Goal: Task Accomplishment & Management: Manage account settings

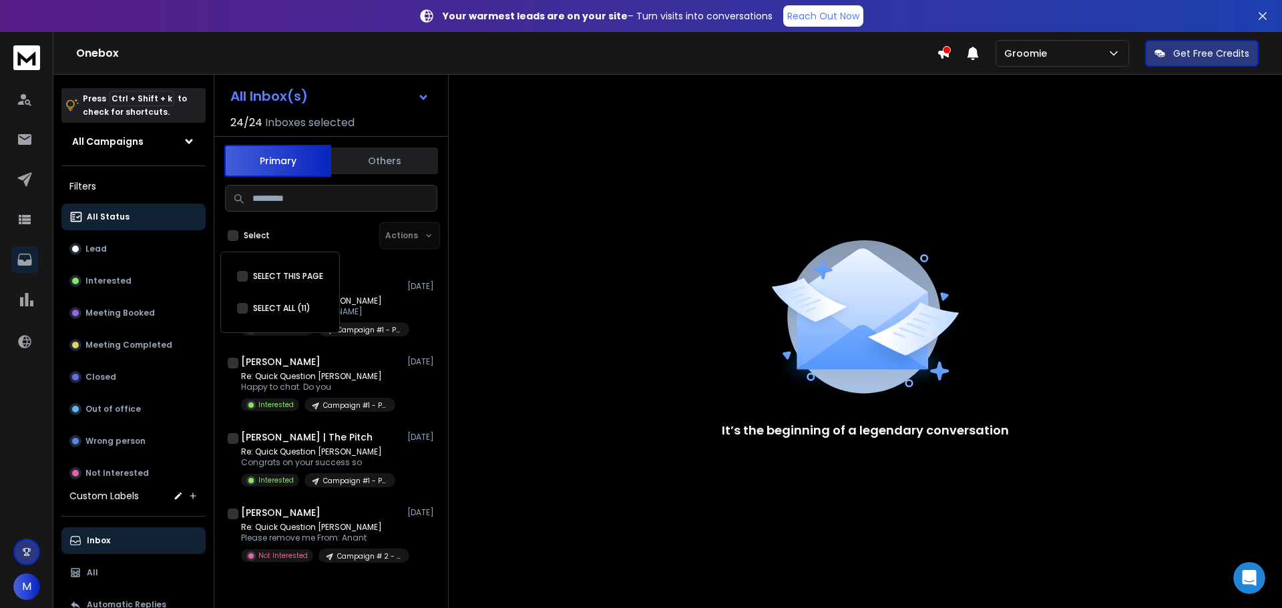
scroll to position [4013, 0]
click at [1039, 63] on button "Groomie" at bounding box center [1062, 53] width 134 height 27
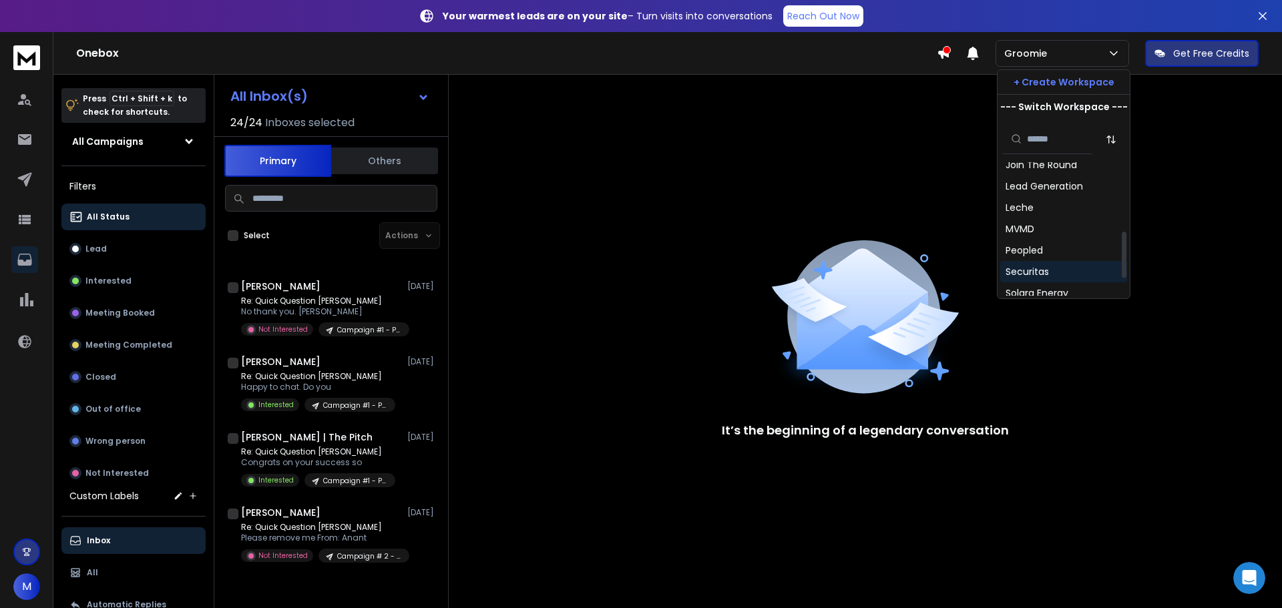
scroll to position [251, 0]
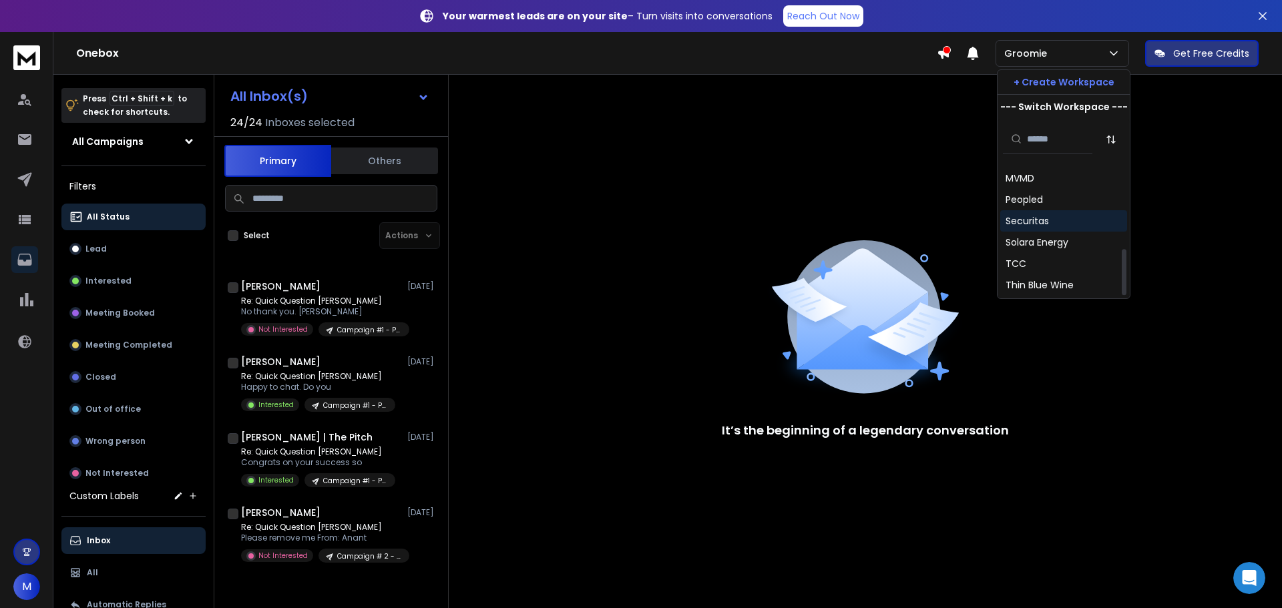
click at [1057, 221] on div "Securitas" at bounding box center [1063, 220] width 127 height 21
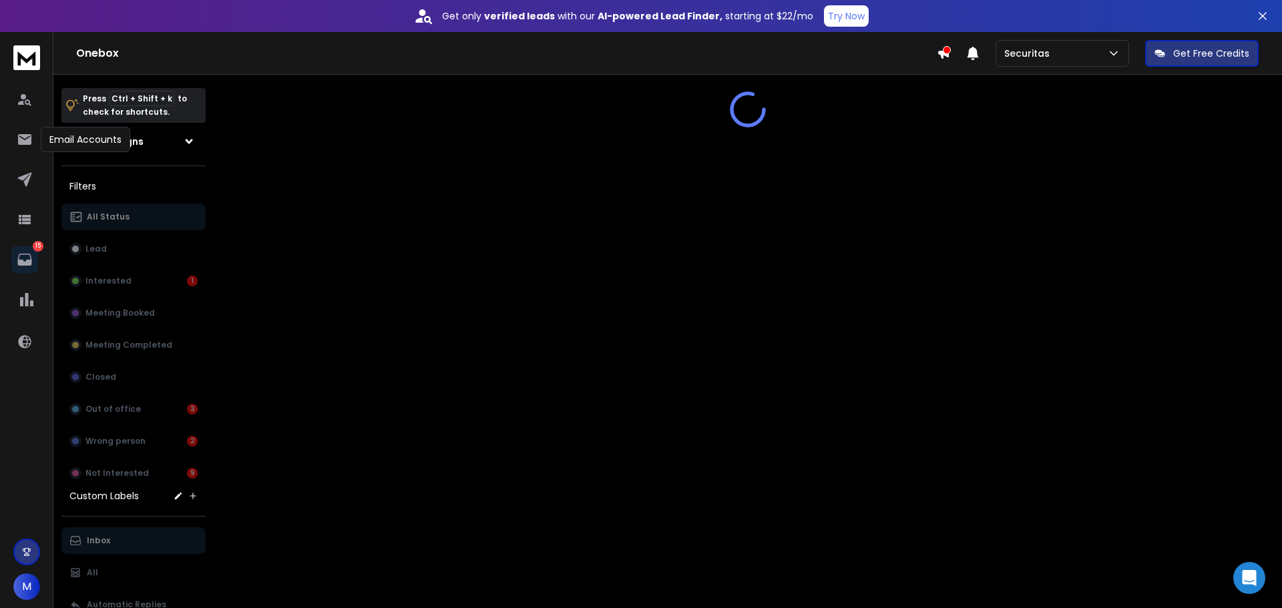
click at [8, 134] on div "15 M" at bounding box center [26, 322] width 53 height 581
click at [23, 140] on icon at bounding box center [24, 139] width 13 height 11
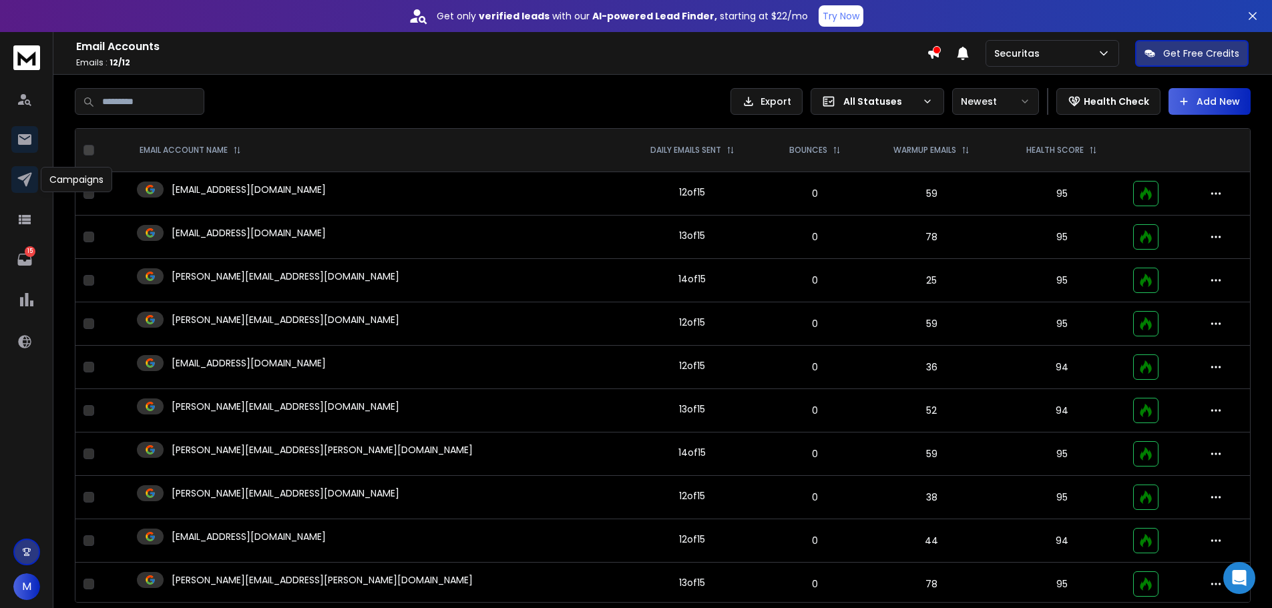
click at [20, 172] on icon at bounding box center [25, 180] width 16 height 16
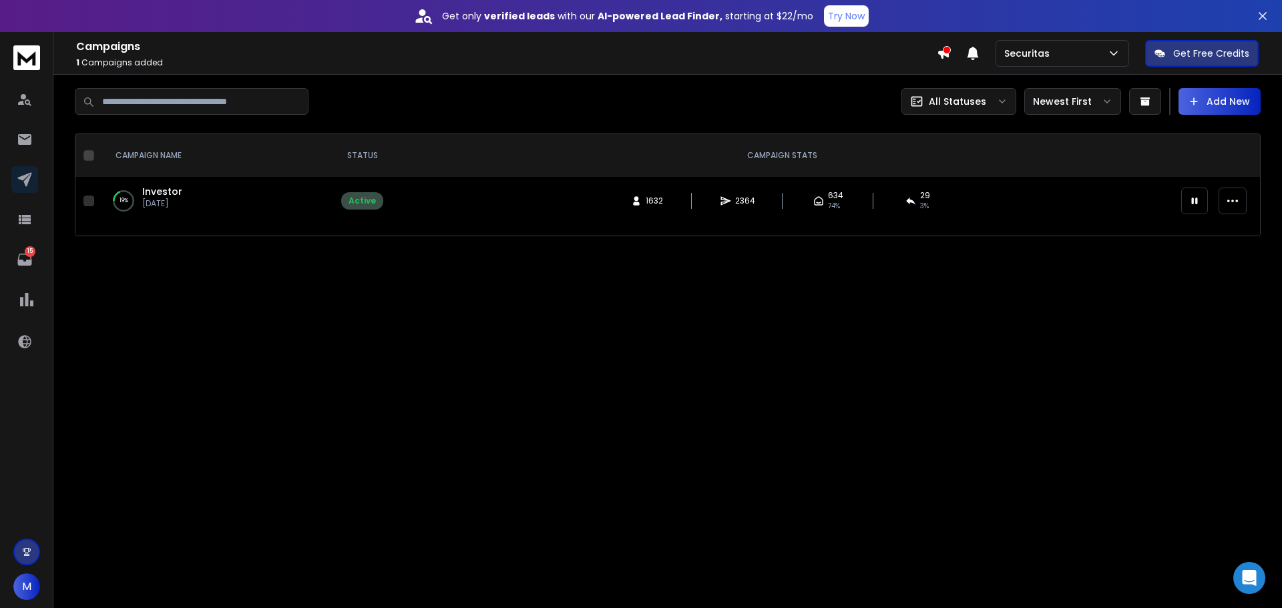
click at [544, 204] on div "1632 2364 634 74 % 29 3 %" at bounding box center [782, 200] width 766 height 21
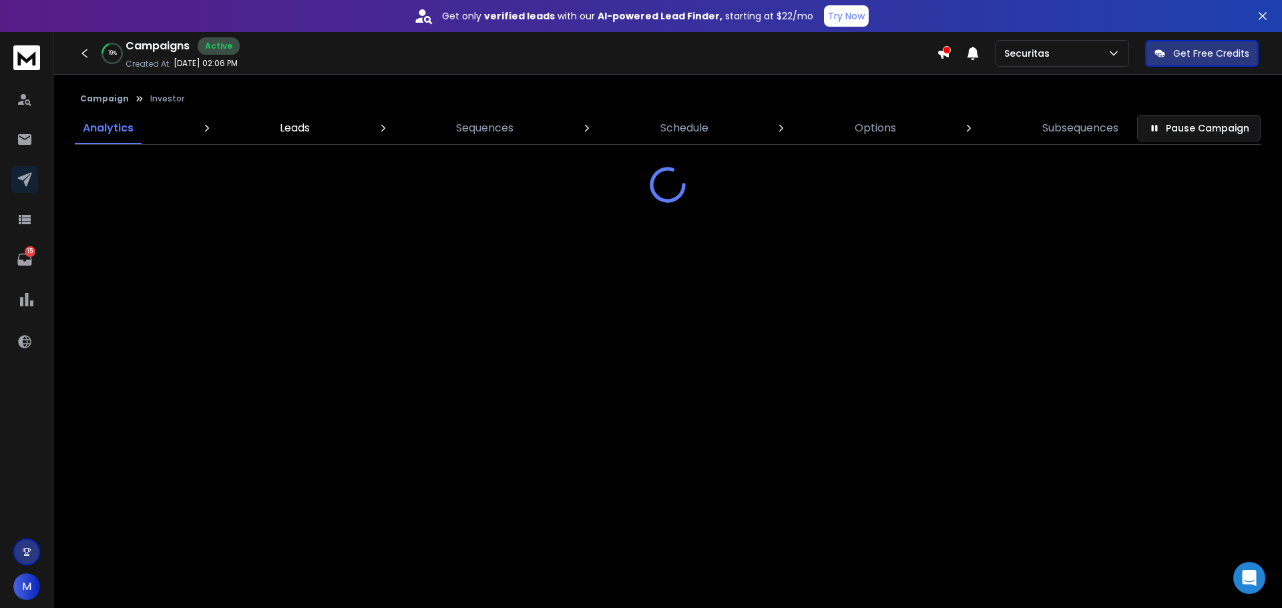
click at [310, 102] on div "Campaign Investor" at bounding box center [668, 98] width 1186 height 21
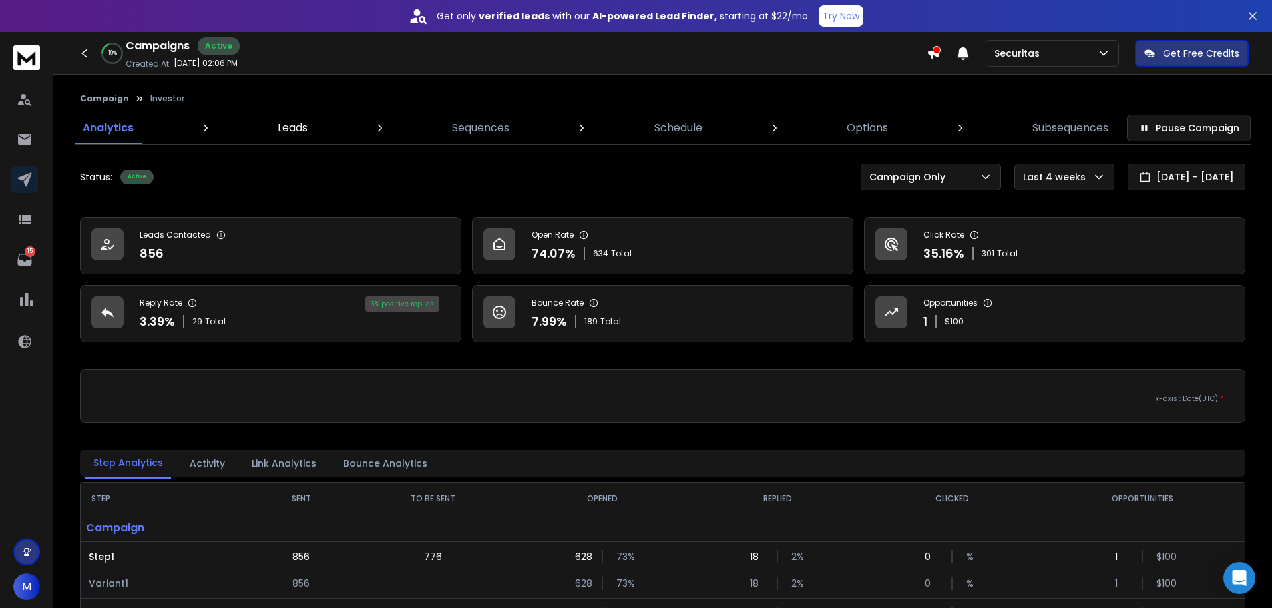
click at [306, 130] on p "Leads" at bounding box center [293, 128] width 30 height 16
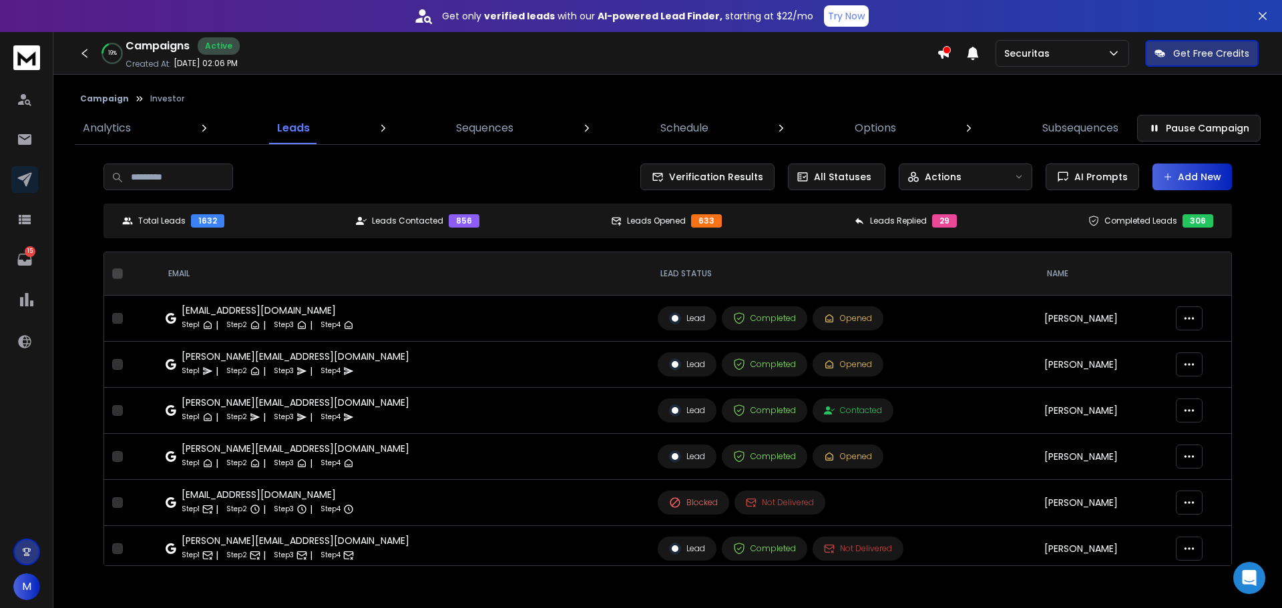
click at [1232, 174] on div "Verification Results All Statuses Actions AI Prompts Add New Total Leads 1632 L…" at bounding box center [667, 358] width 1175 height 389
click at [1218, 176] on button "Add New" at bounding box center [1191, 177] width 79 height 27
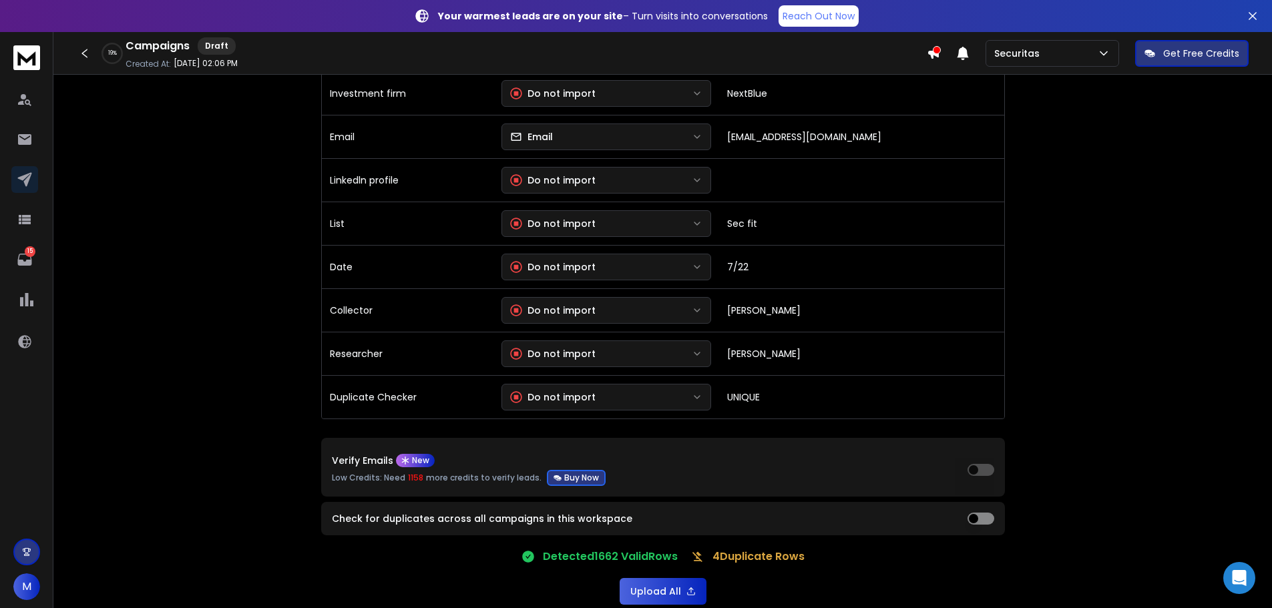
scroll to position [352, 0]
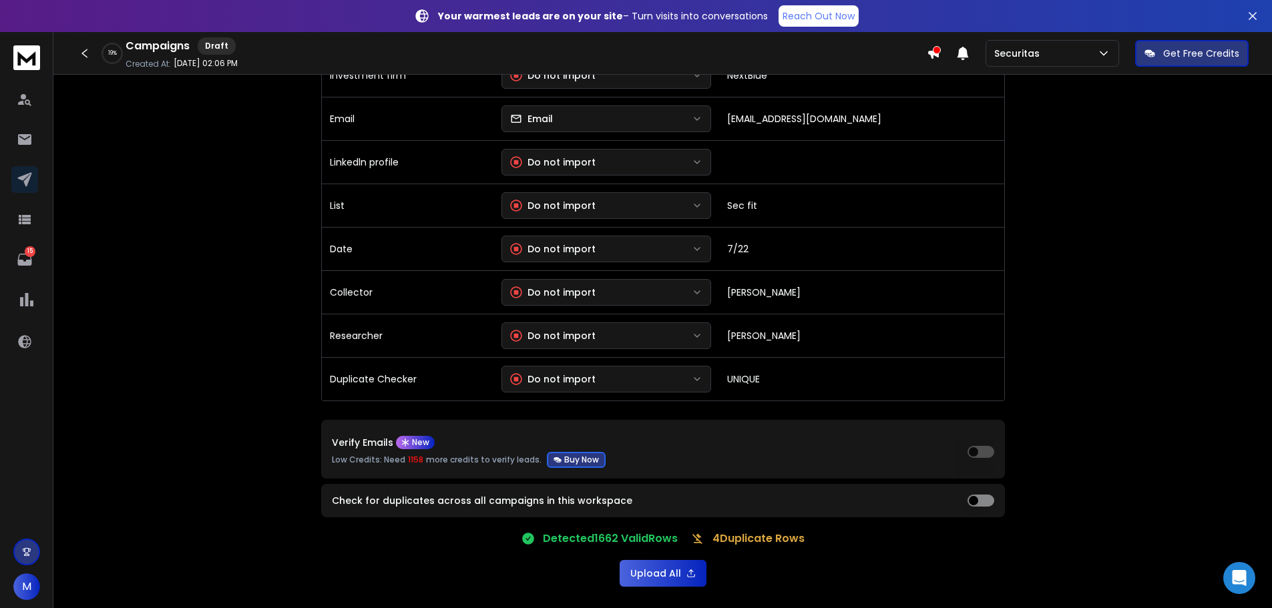
click at [681, 583] on button "Upload All" at bounding box center [662, 573] width 87 height 27
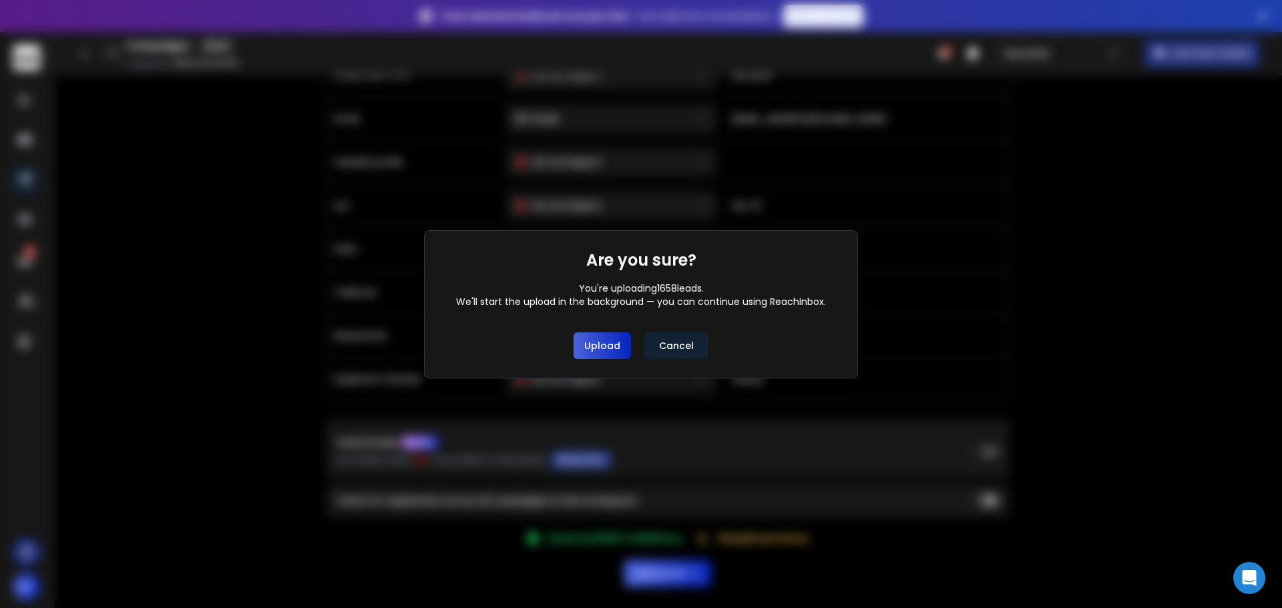
drag, startPoint x: 611, startPoint y: 334, endPoint x: 692, endPoint y: 344, distance: 81.4
click at [692, 344] on div "Upload Cancel" at bounding box center [640, 345] width 135 height 27
click at [692, 344] on button "Cancel" at bounding box center [676, 345] width 64 height 27
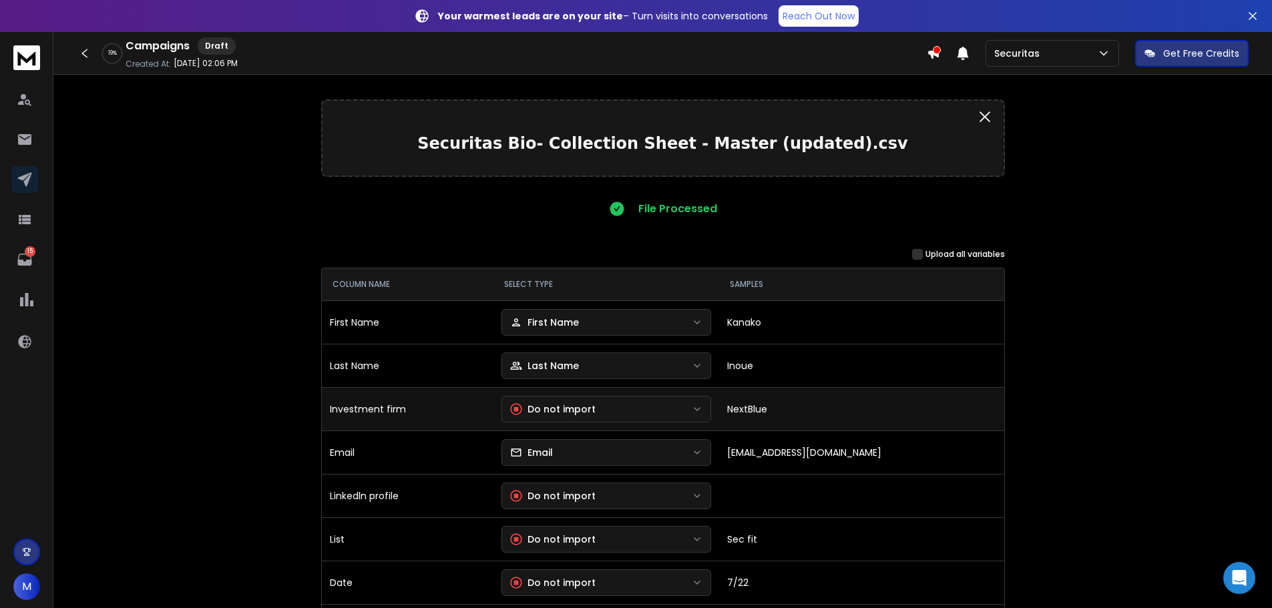
scroll to position [0, 0]
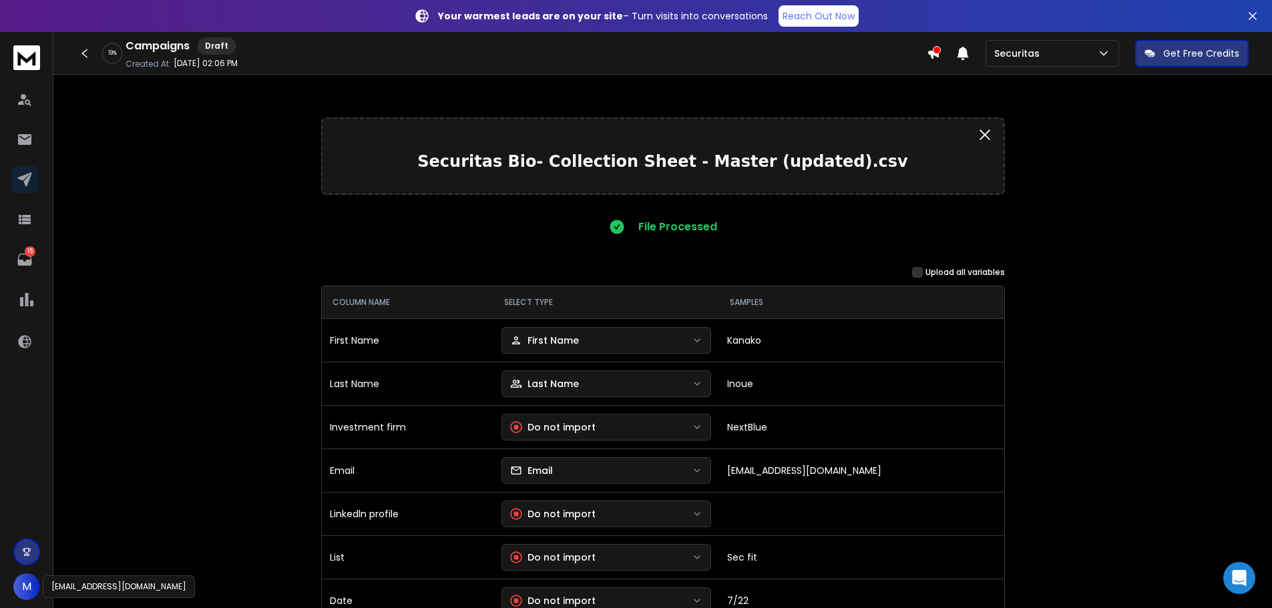
click at [37, 583] on span "M" at bounding box center [26, 586] width 27 height 27
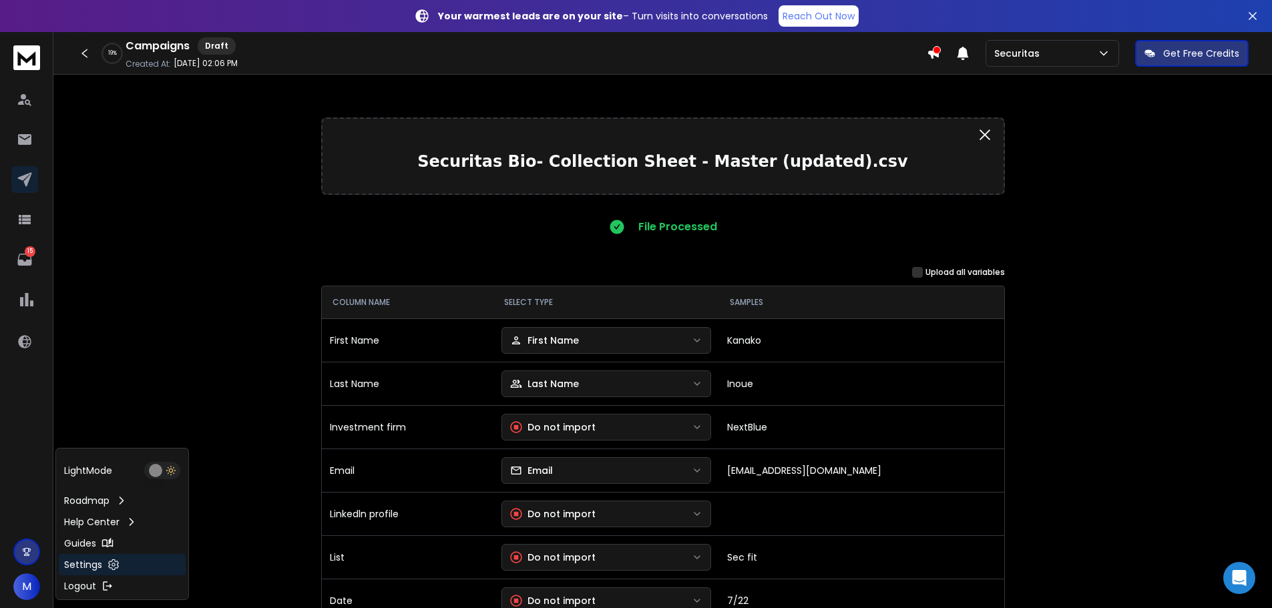
click at [103, 561] on div "Settings" at bounding box center [122, 564] width 127 height 21
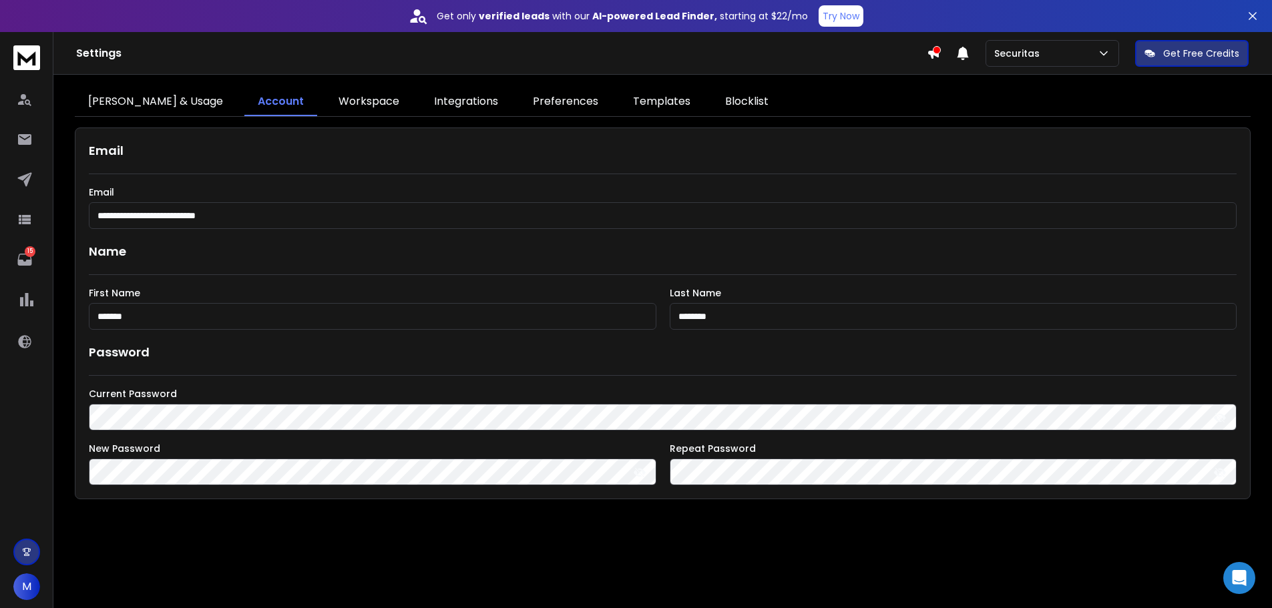
click at [712, 99] on link "Blocklist" at bounding box center [747, 102] width 70 height 28
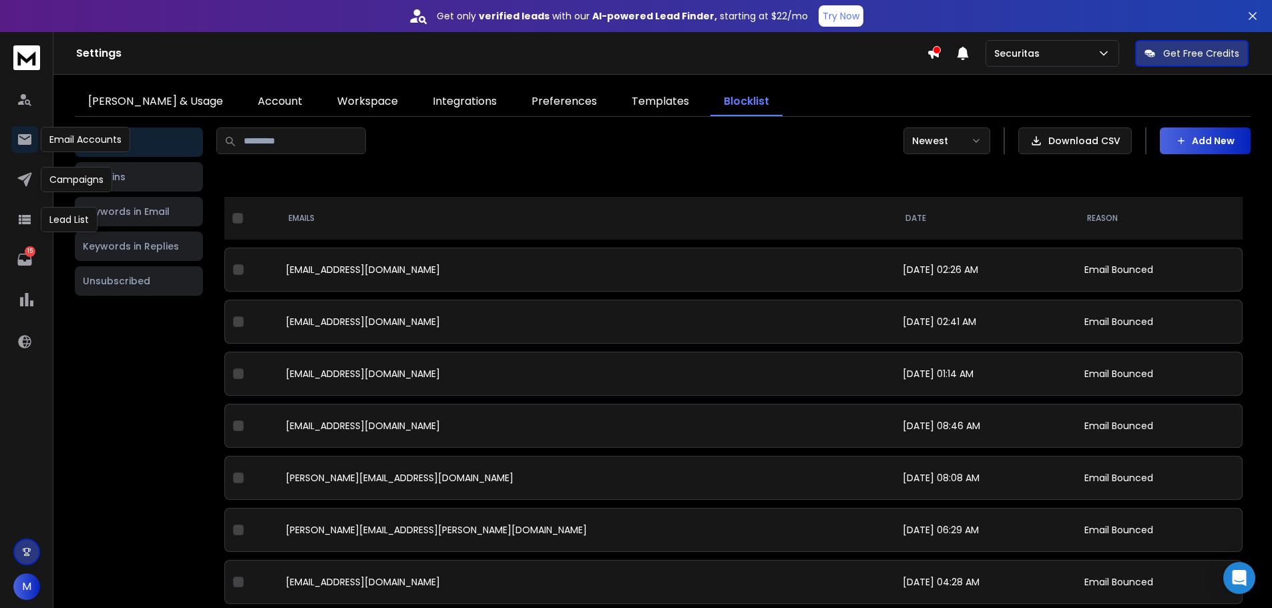
click at [21, 138] on icon at bounding box center [25, 140] width 16 height 16
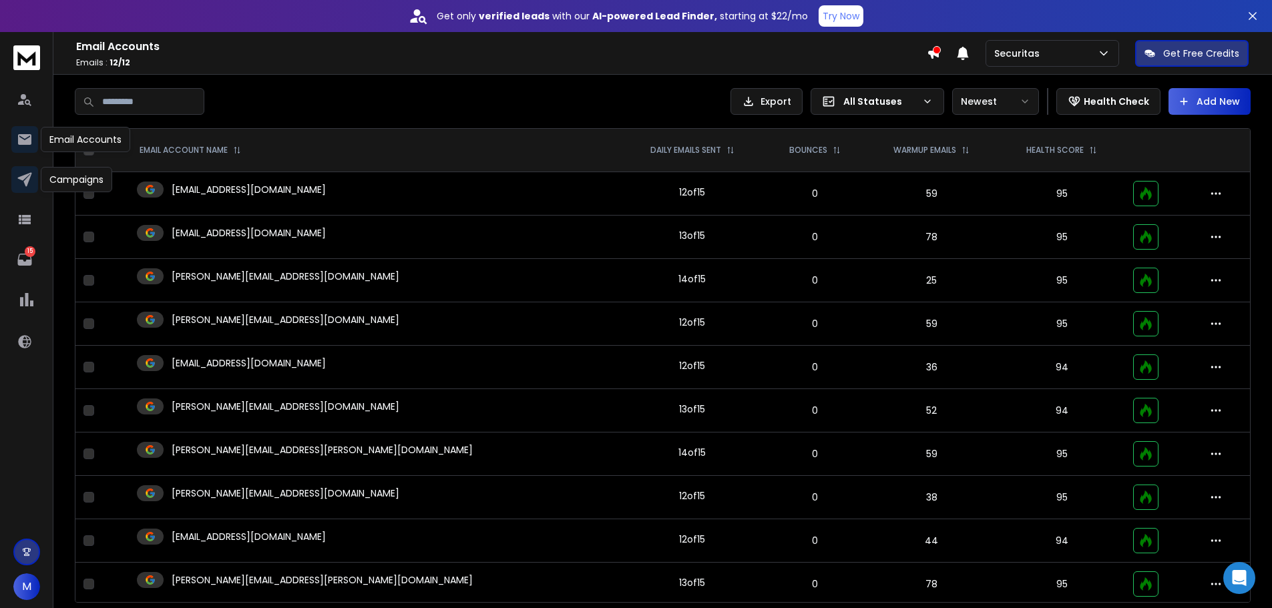
click at [19, 181] on icon at bounding box center [25, 180] width 16 height 16
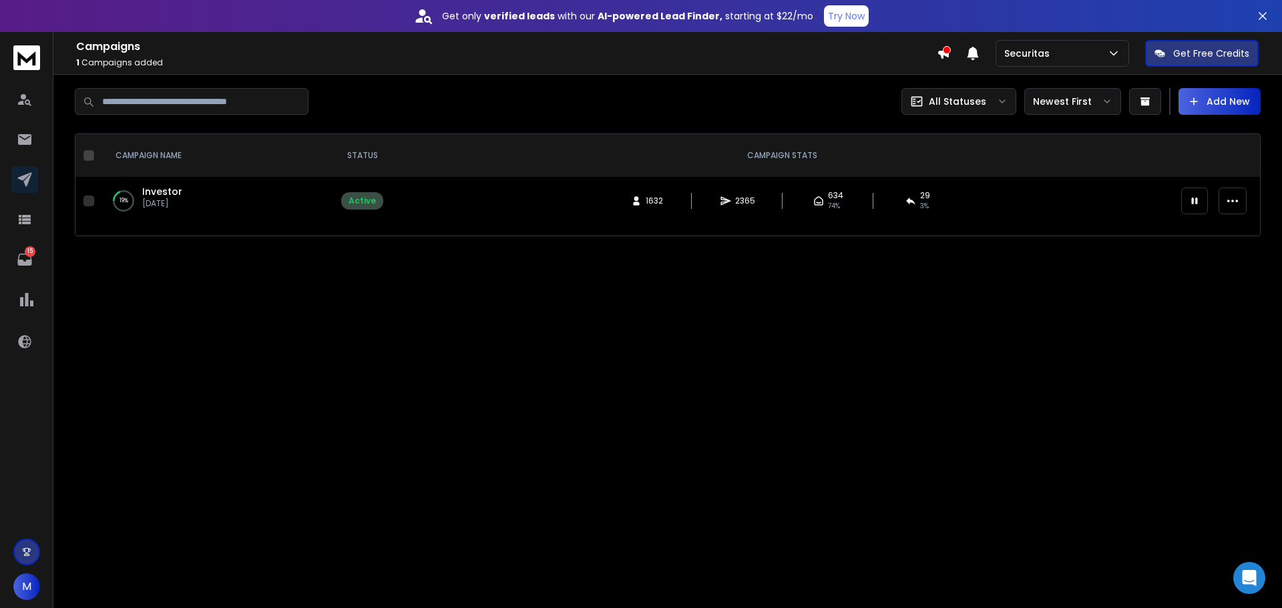
click at [449, 210] on div "1632 2365 634 74 % 29 3 %" at bounding box center [782, 200] width 766 height 21
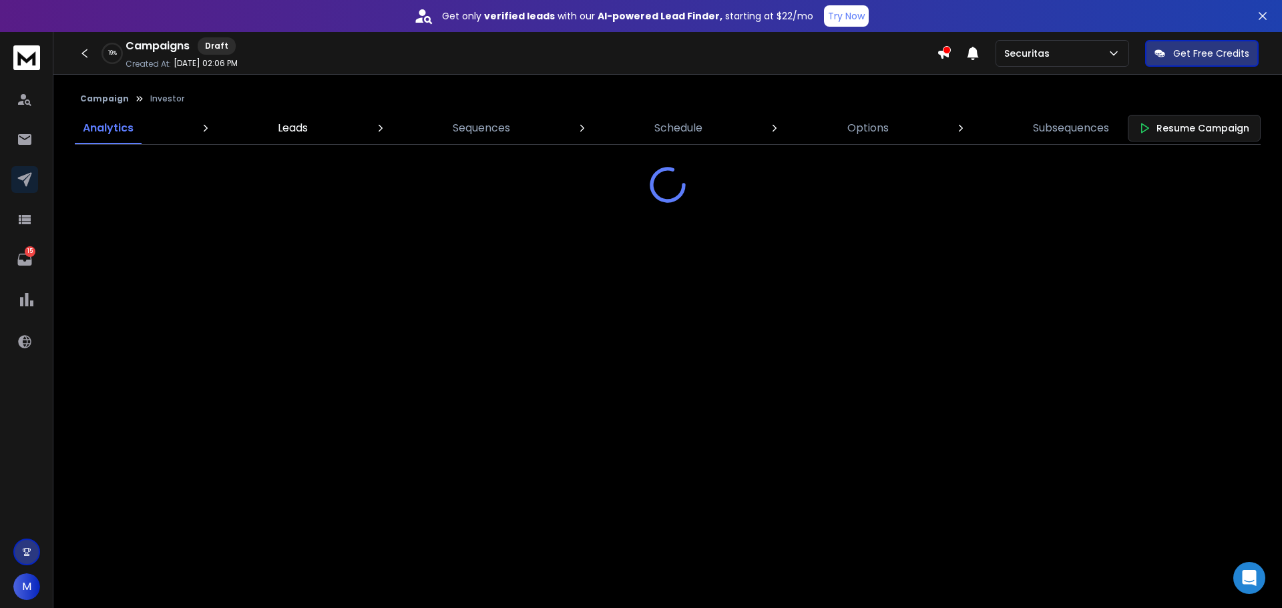
click at [278, 133] on p "Leads" at bounding box center [293, 128] width 30 height 16
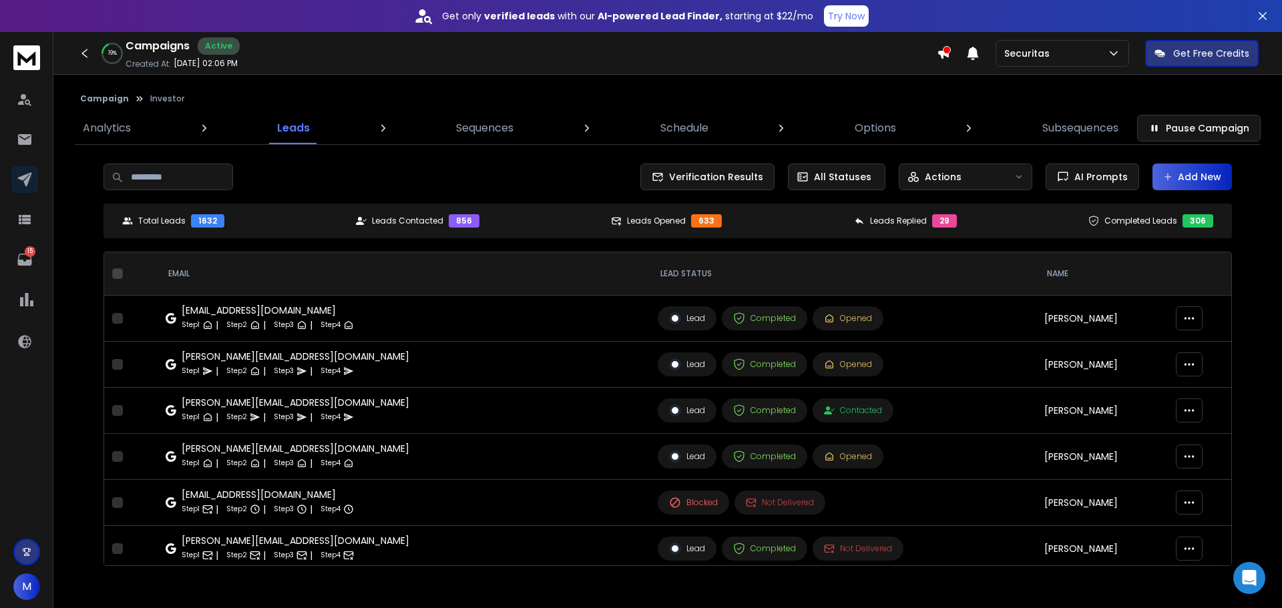
click at [1199, 178] on button "Add New" at bounding box center [1191, 177] width 79 height 27
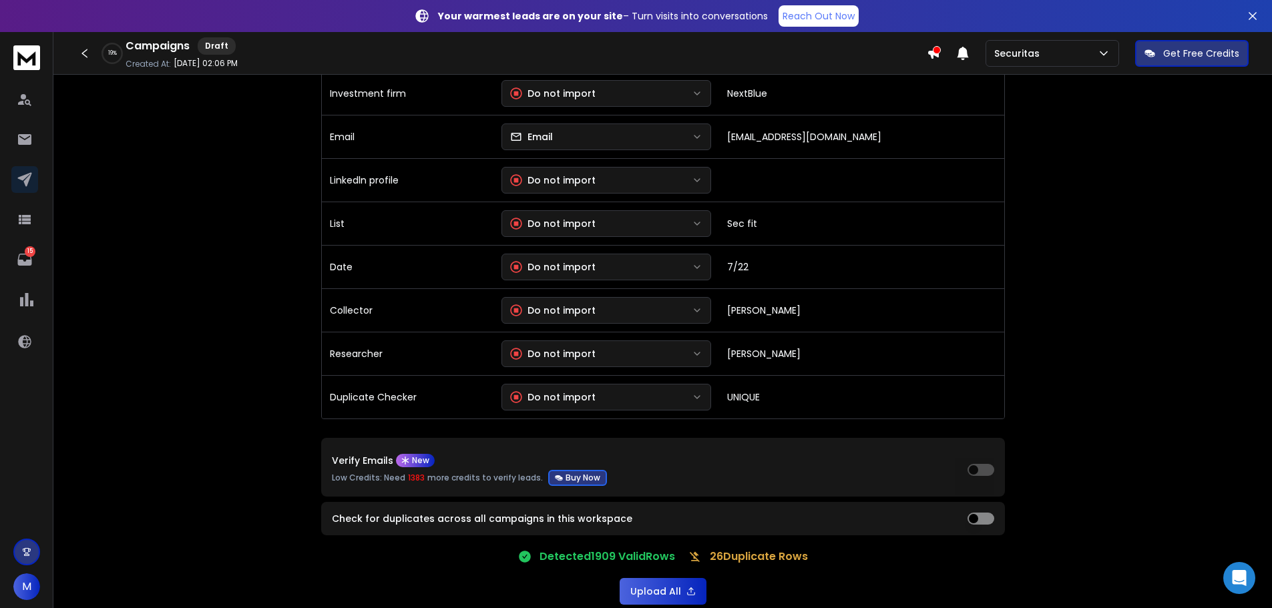
scroll to position [352, 0]
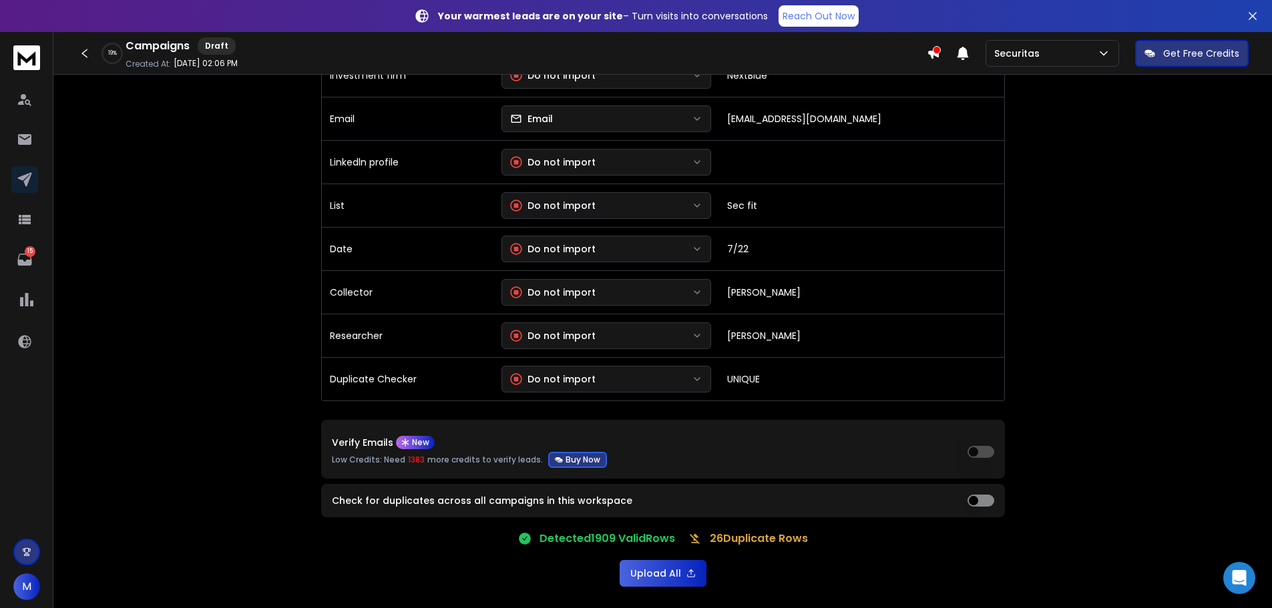
click at [654, 576] on button "Upload All" at bounding box center [662, 573] width 87 height 27
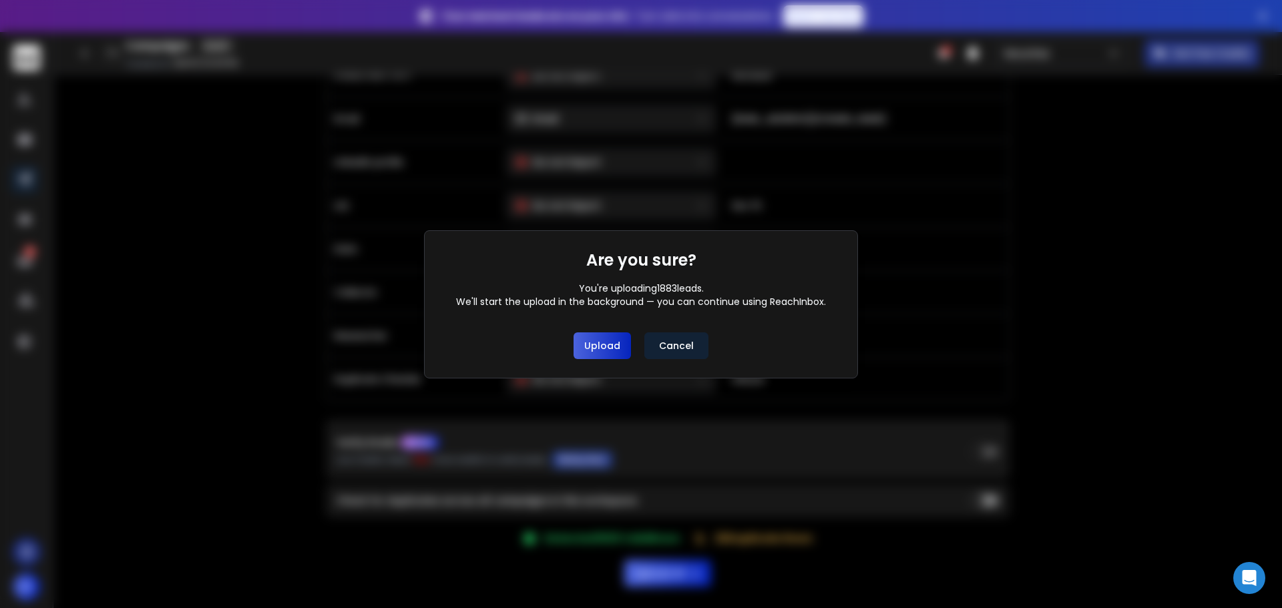
click at [589, 340] on button "Upload" at bounding box center [601, 345] width 57 height 27
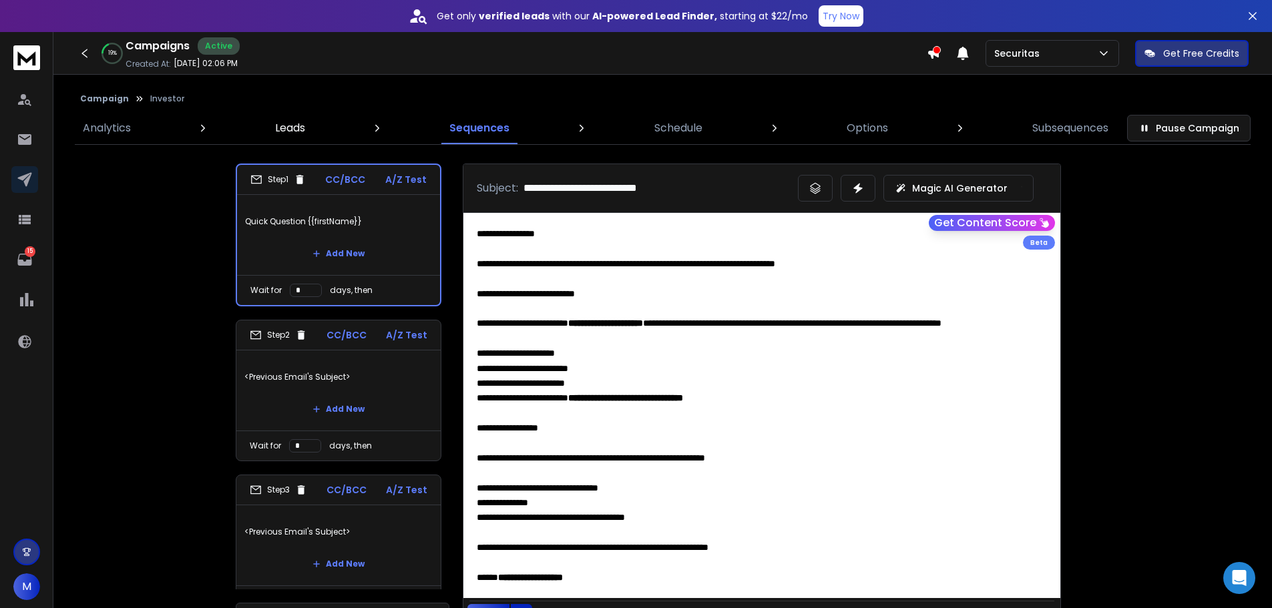
click at [295, 130] on p "Leads" at bounding box center [290, 128] width 30 height 16
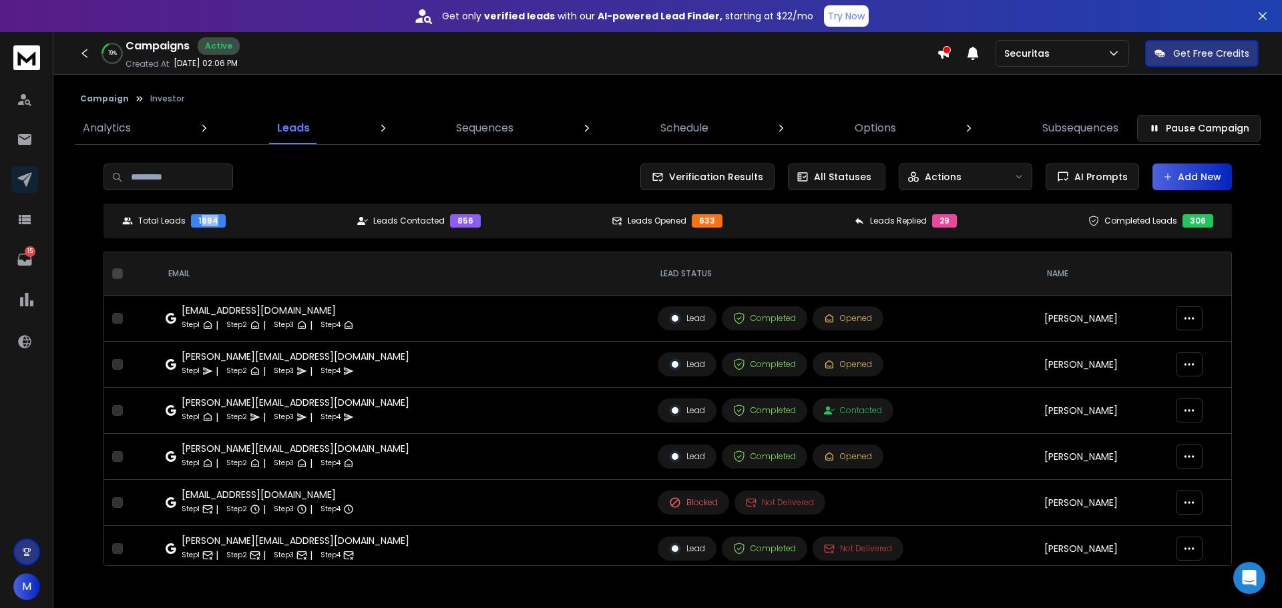
drag, startPoint x: 201, startPoint y: 222, endPoint x: 226, endPoint y: 223, distance: 24.7
click at [226, 223] on div "Total Leads 1884 Leads Contacted 856 Leads Opened 633 Leads Replied 29 Complete…" at bounding box center [667, 221] width 1128 height 35
click at [1188, 181] on button "Add New" at bounding box center [1191, 177] width 79 height 27
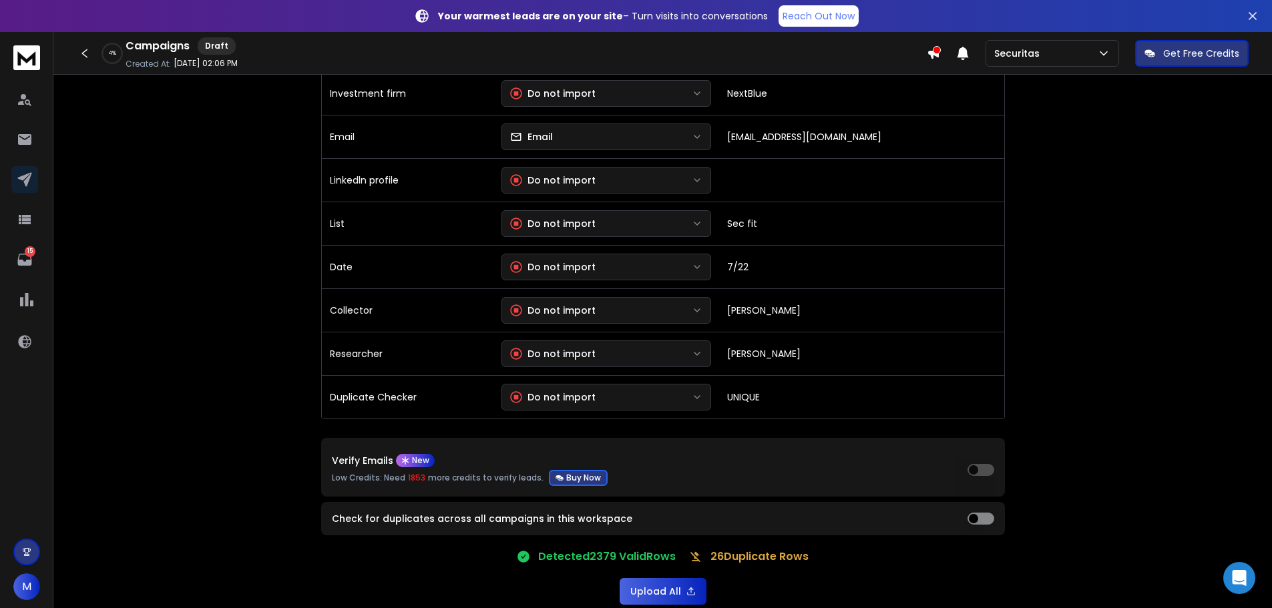
scroll to position [352, 0]
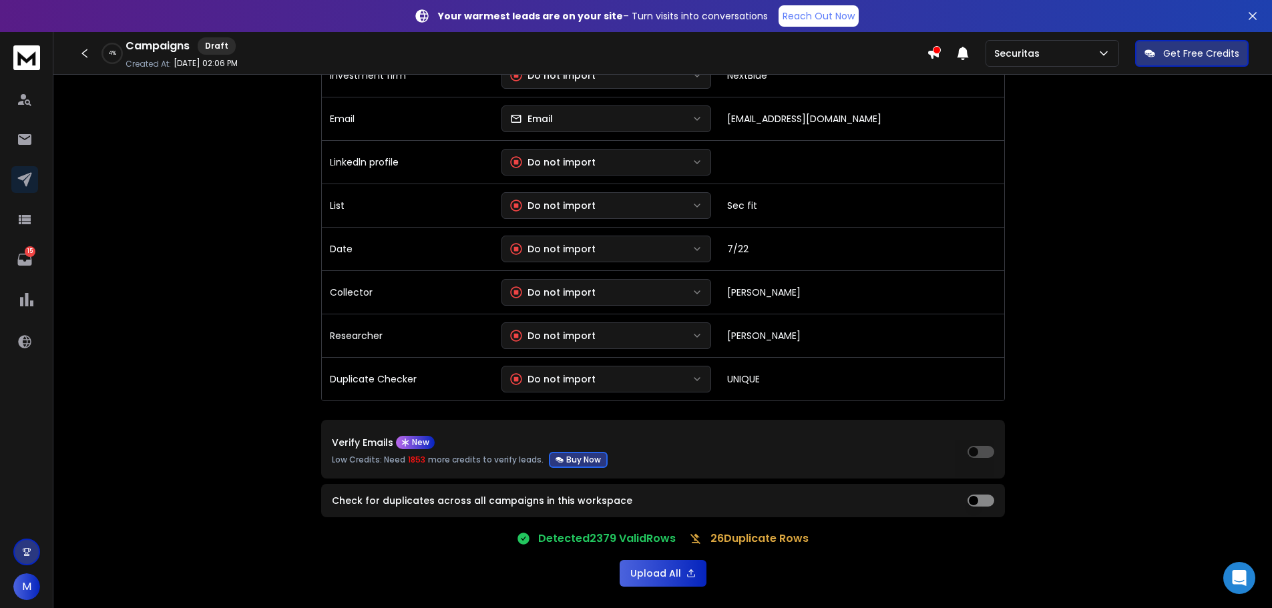
click at [652, 567] on button "Upload All" at bounding box center [662, 573] width 87 height 27
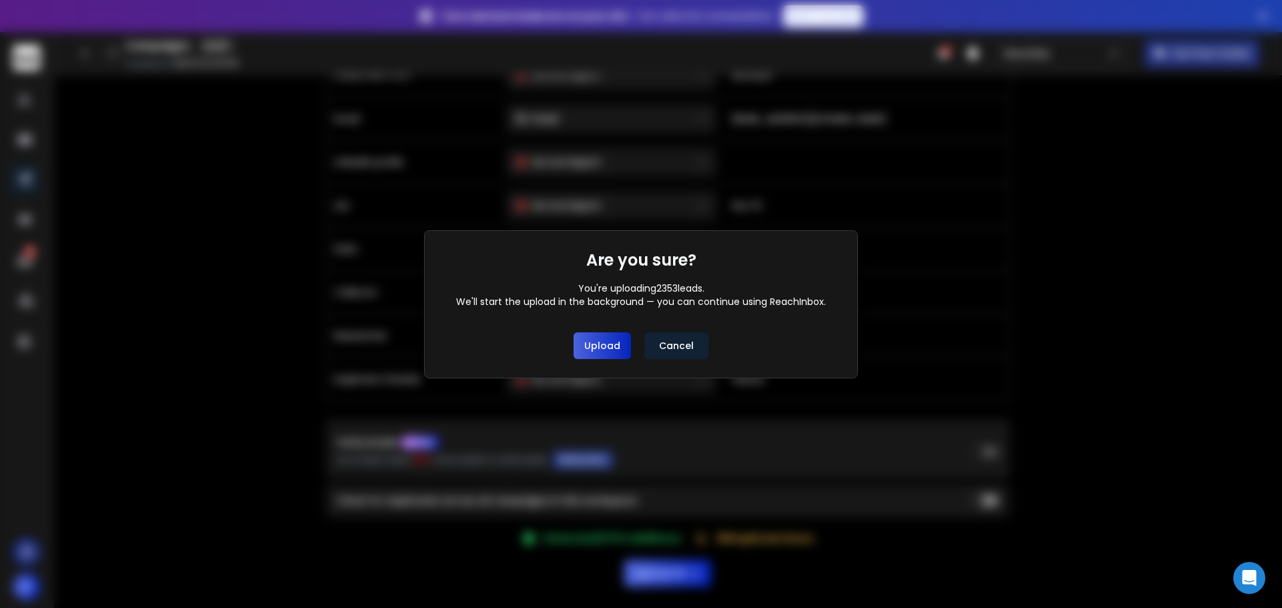
click at [593, 346] on button "Upload" at bounding box center [601, 345] width 57 height 27
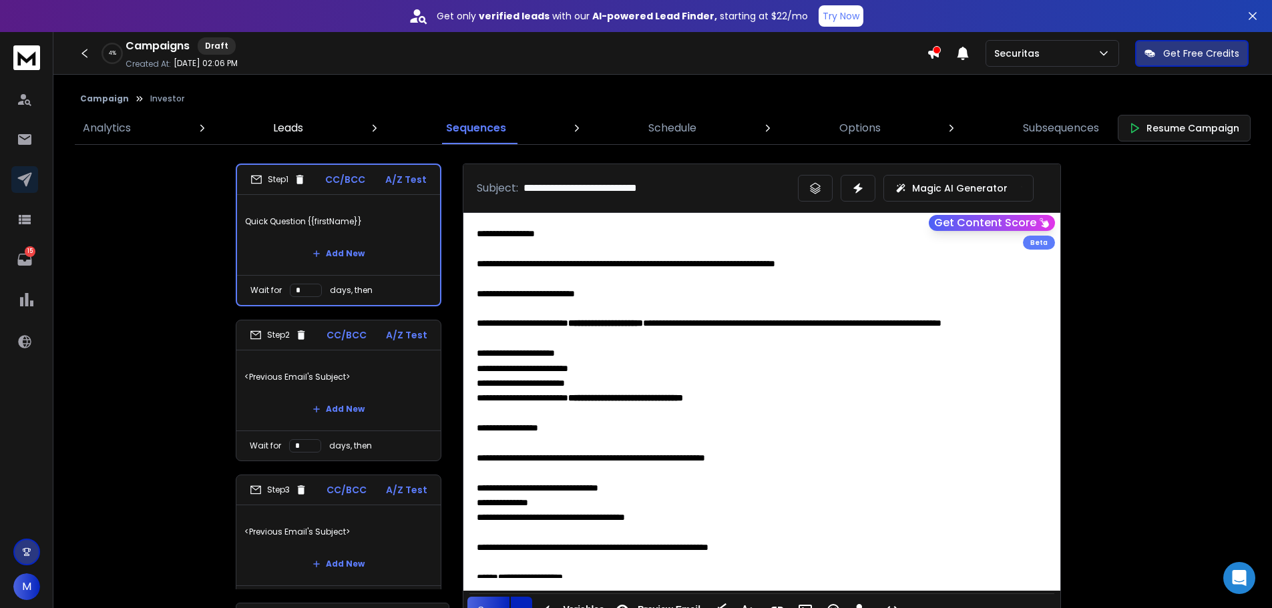
click at [303, 126] on p "Leads" at bounding box center [288, 128] width 30 height 16
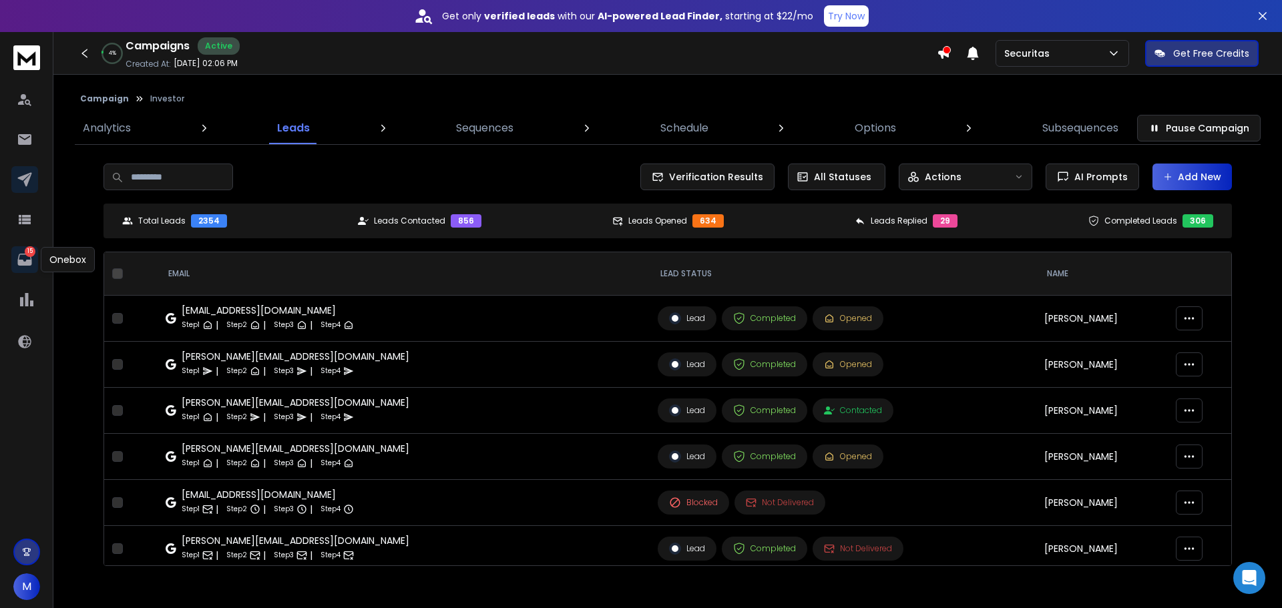
click at [27, 256] on p "15" at bounding box center [30, 251] width 11 height 11
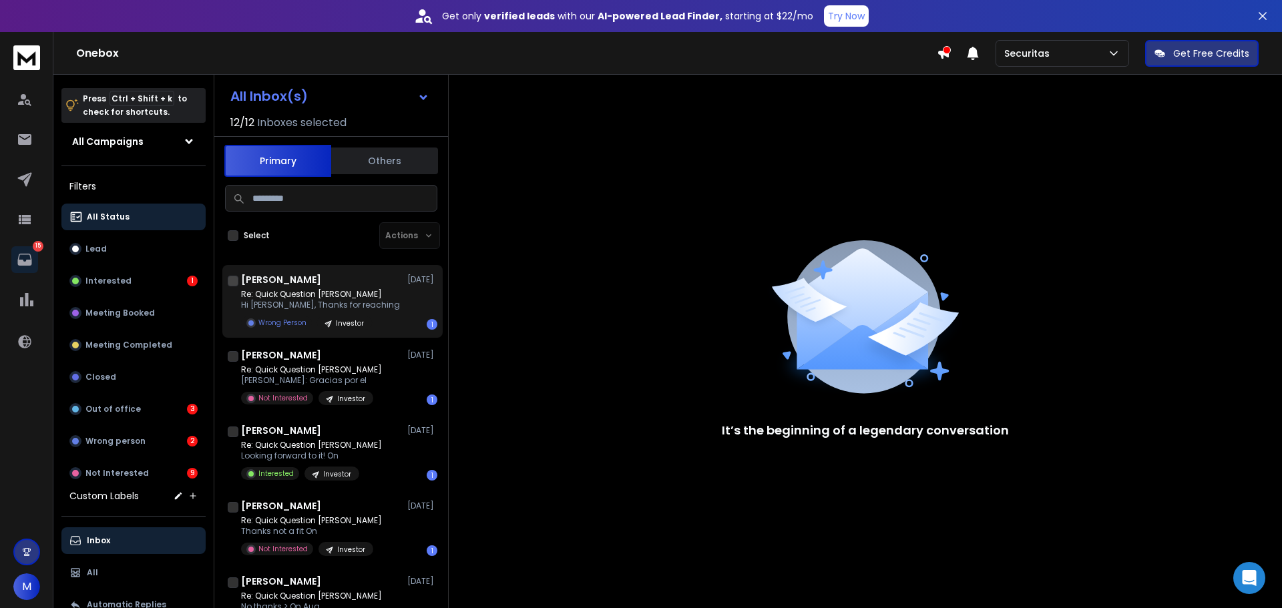
click at [367, 301] on p "Hi [PERSON_NAME], Thanks for reaching" at bounding box center [320, 305] width 159 height 11
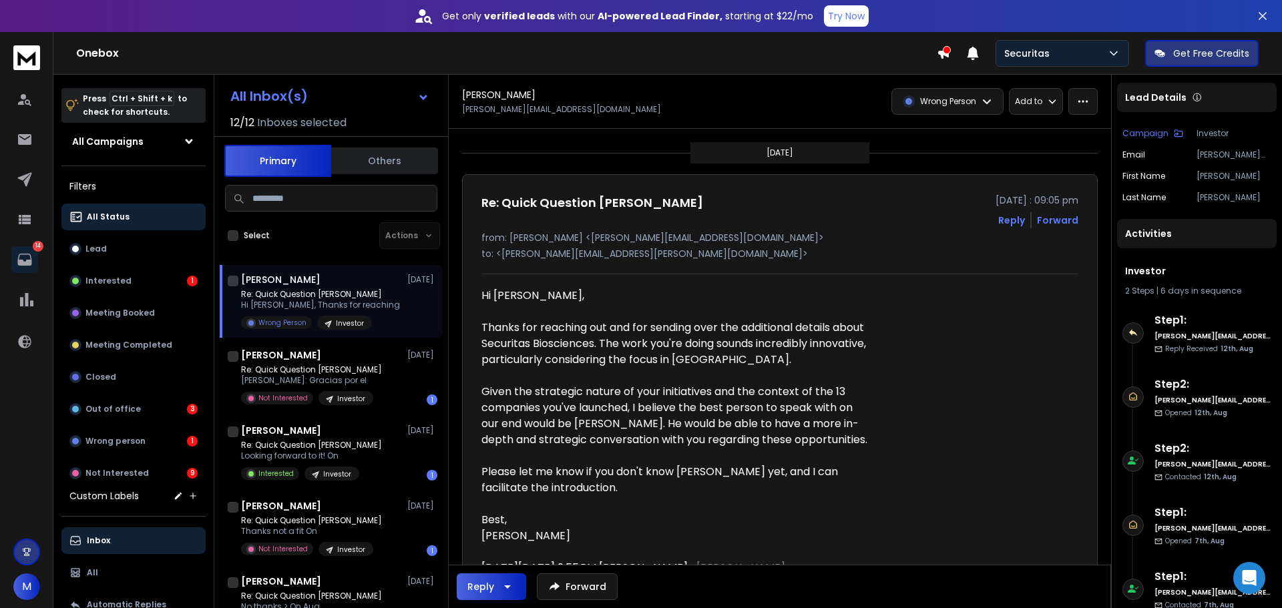
click at [1061, 61] on button "Securitas" at bounding box center [1062, 53] width 134 height 27
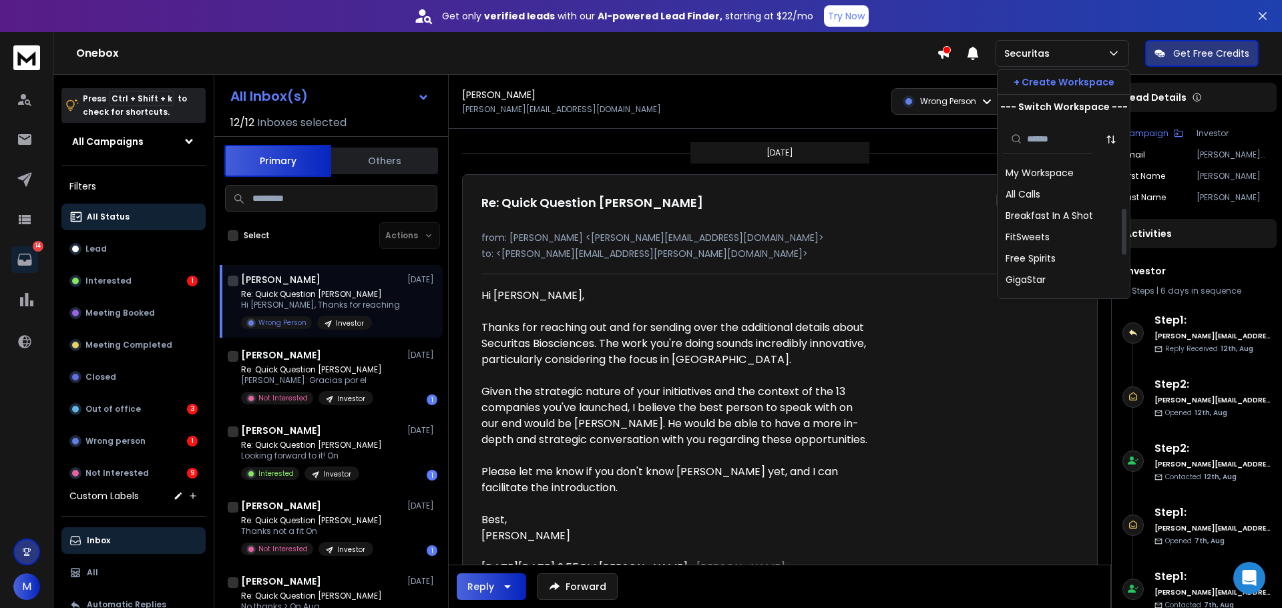
scroll to position [134, 0]
click at [1045, 172] on div "Groomie" at bounding box center [1025, 167] width 41 height 13
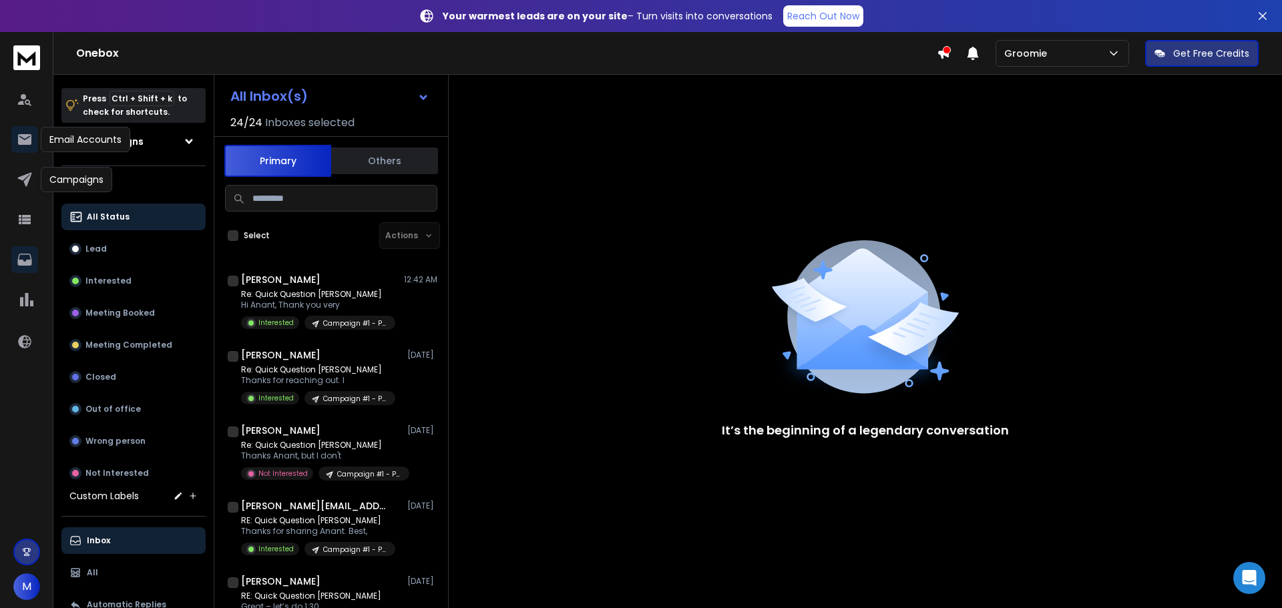
click at [19, 141] on icon at bounding box center [24, 139] width 13 height 11
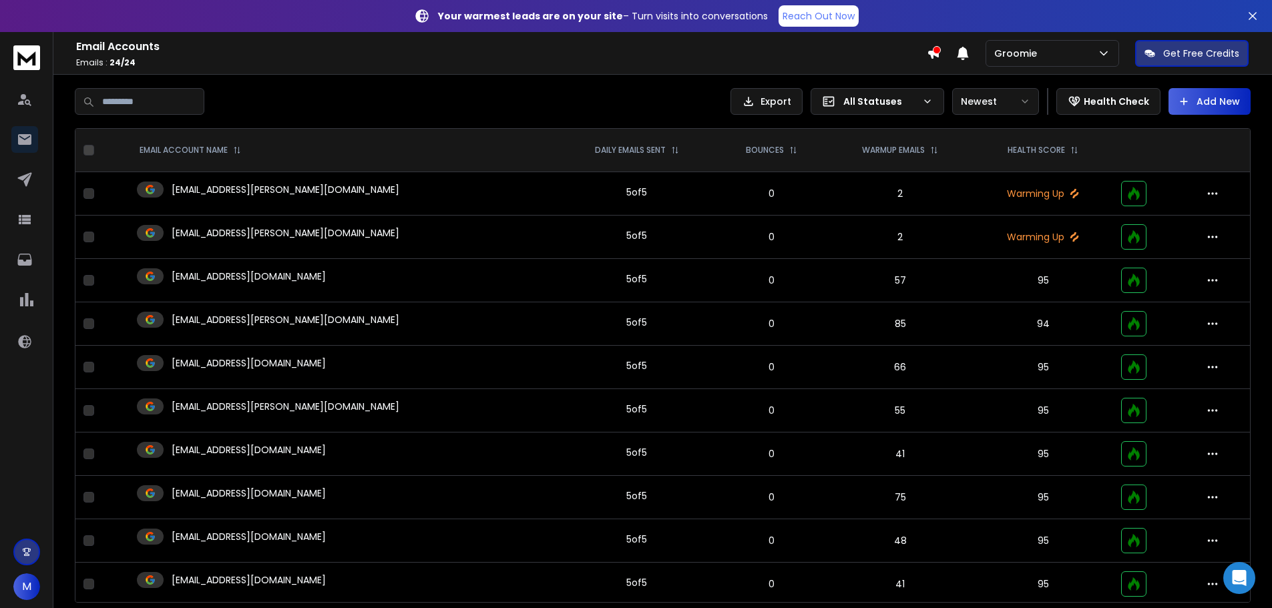
click at [333, 198] on td "anant.handa@meetgroomie.com" at bounding box center [343, 193] width 429 height 43
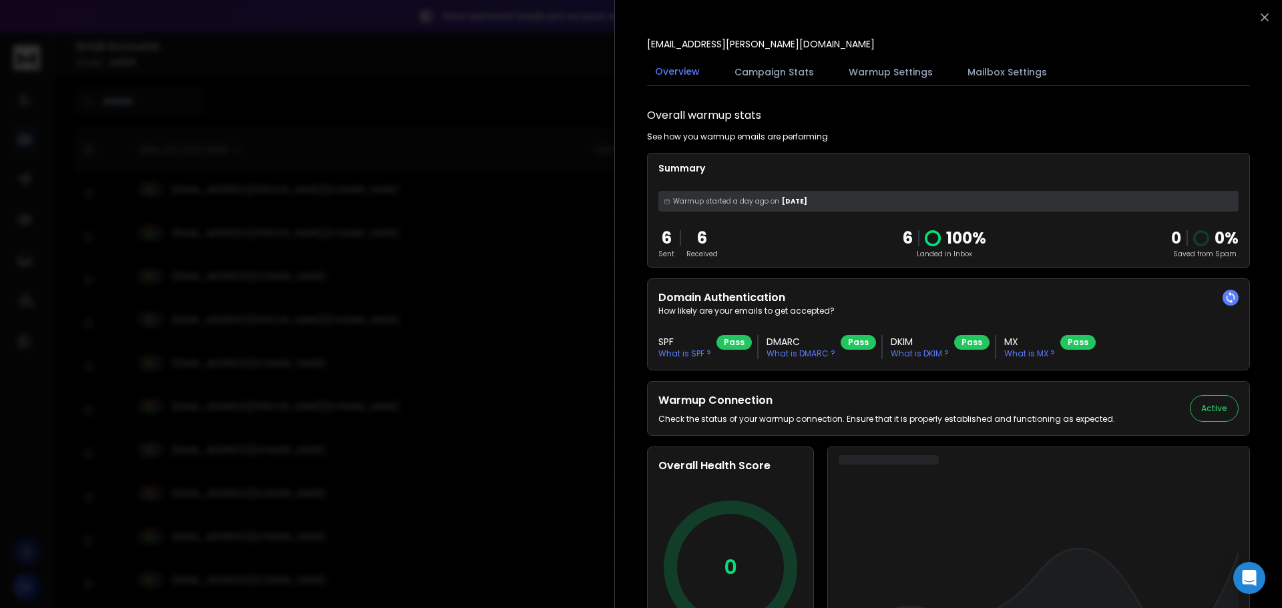
click at [890, 71] on button "Warmup Settings" at bounding box center [890, 71] width 100 height 29
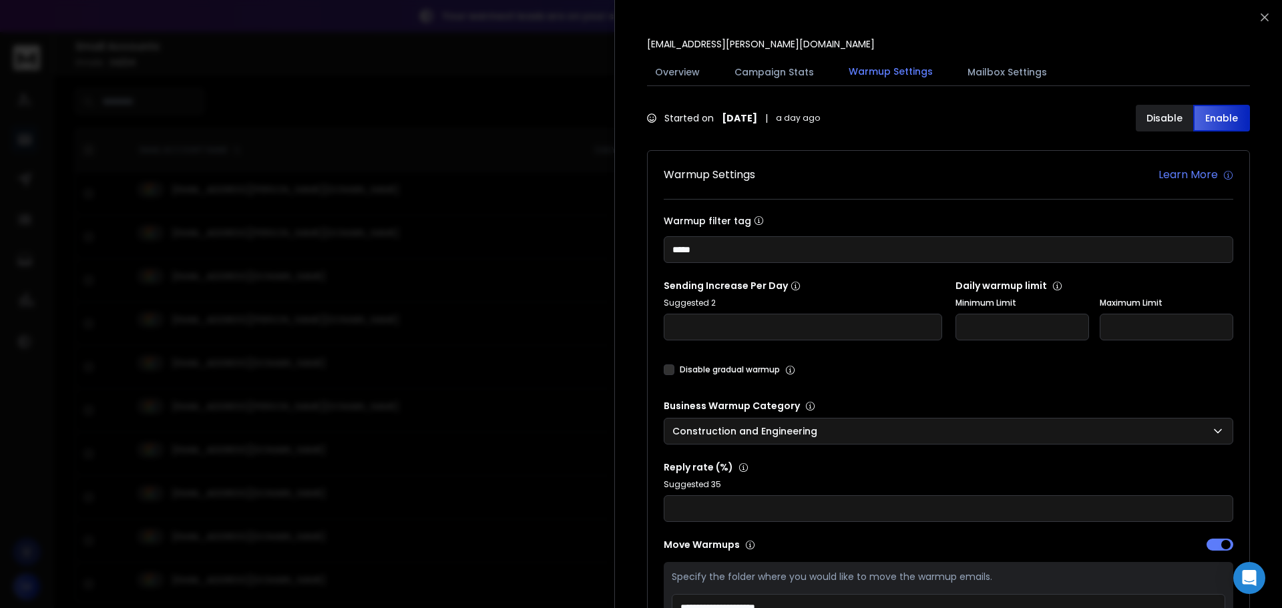
drag, startPoint x: 713, startPoint y: 251, endPoint x: 617, endPoint y: 251, distance: 95.5
click at [617, 251] on div "**********" at bounding box center [948, 304] width 668 height 608
click at [712, 252] on input "*****" at bounding box center [948, 249] width 569 height 27
drag, startPoint x: 755, startPoint y: 252, endPoint x: 617, endPoint y: 251, distance: 138.2
click at [617, 251] on div "**********" at bounding box center [948, 304] width 668 height 608
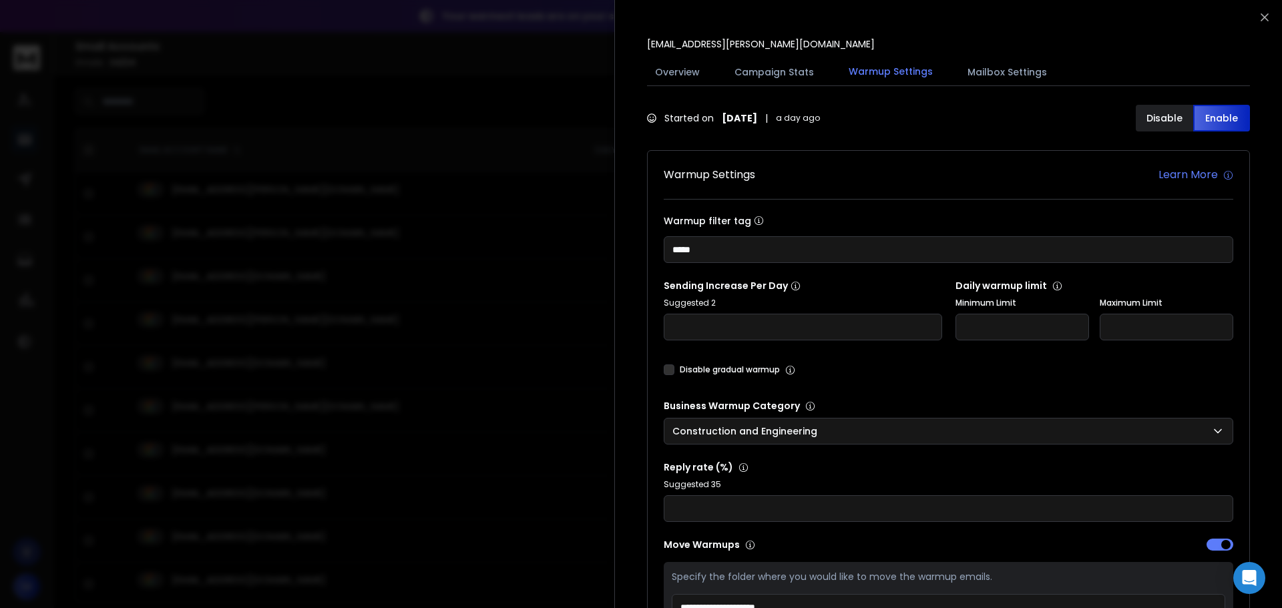
click at [760, 251] on input "*****" at bounding box center [948, 249] width 569 height 27
drag, startPoint x: 731, startPoint y: 252, endPoint x: 668, endPoint y: 252, distance: 62.7
click at [668, 252] on input "*****" at bounding box center [948, 249] width 569 height 27
click at [735, 247] on input "*****" at bounding box center [948, 249] width 569 height 27
drag, startPoint x: 756, startPoint y: 247, endPoint x: 664, endPoint y: 247, distance: 91.5
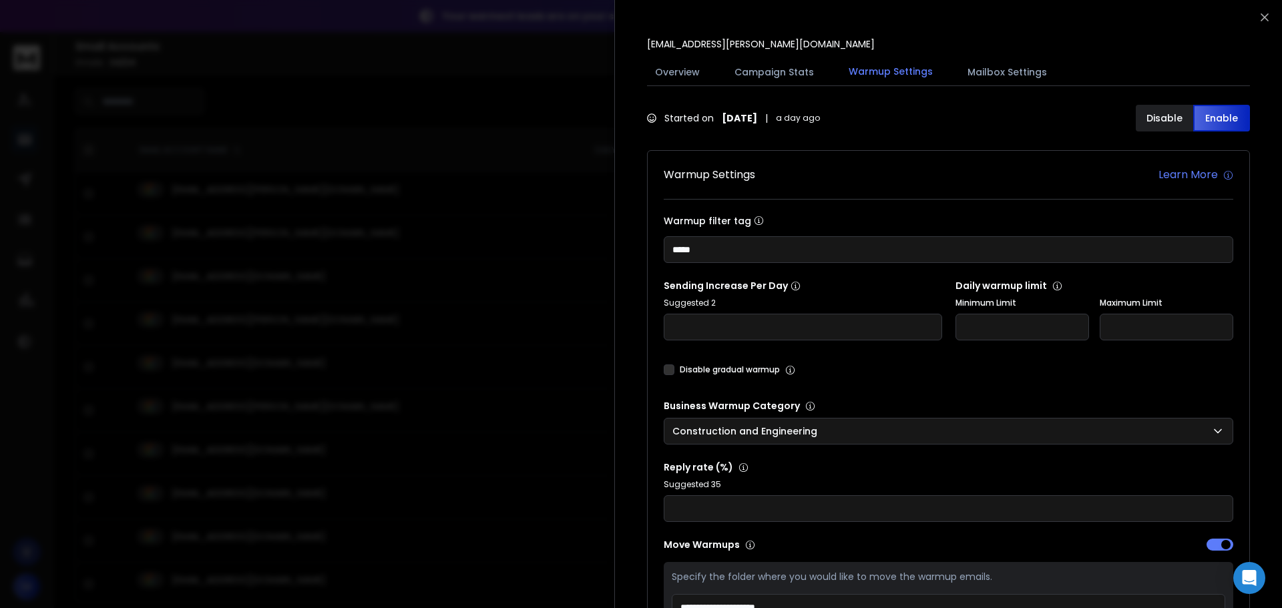
click at [664, 247] on input "*****" at bounding box center [948, 249] width 569 height 27
click at [706, 247] on input "*****" at bounding box center [948, 249] width 569 height 27
click at [443, 118] on div at bounding box center [641, 304] width 1282 height 608
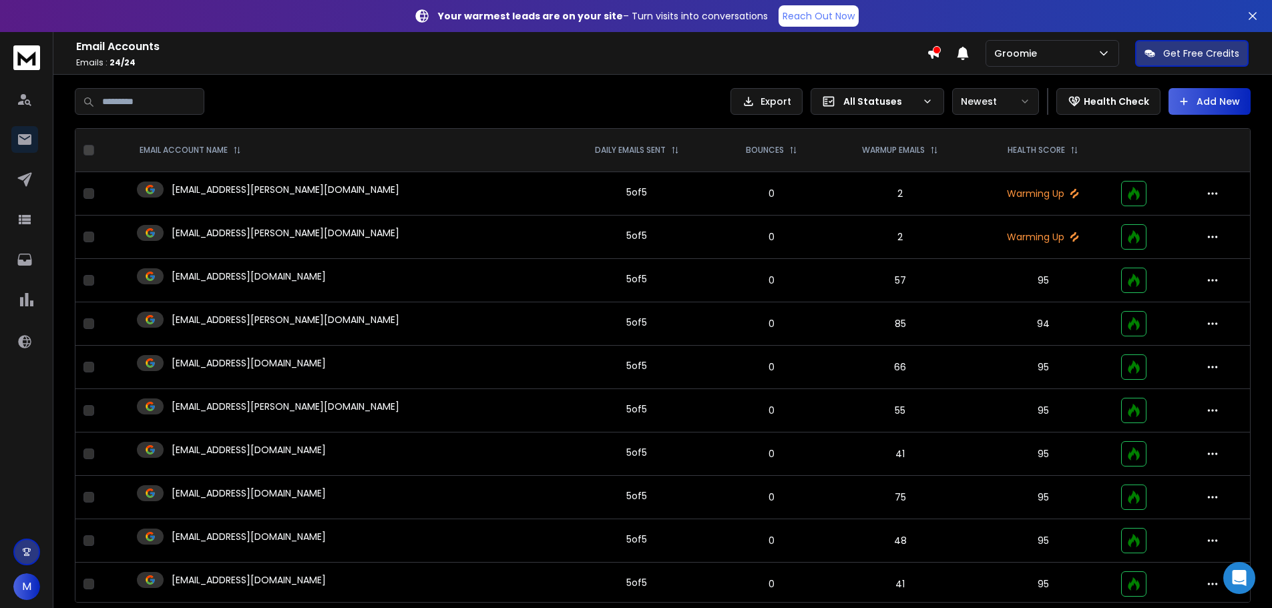
click at [441, 206] on td "anant.handa@meetgroomie.com" at bounding box center [343, 193] width 429 height 43
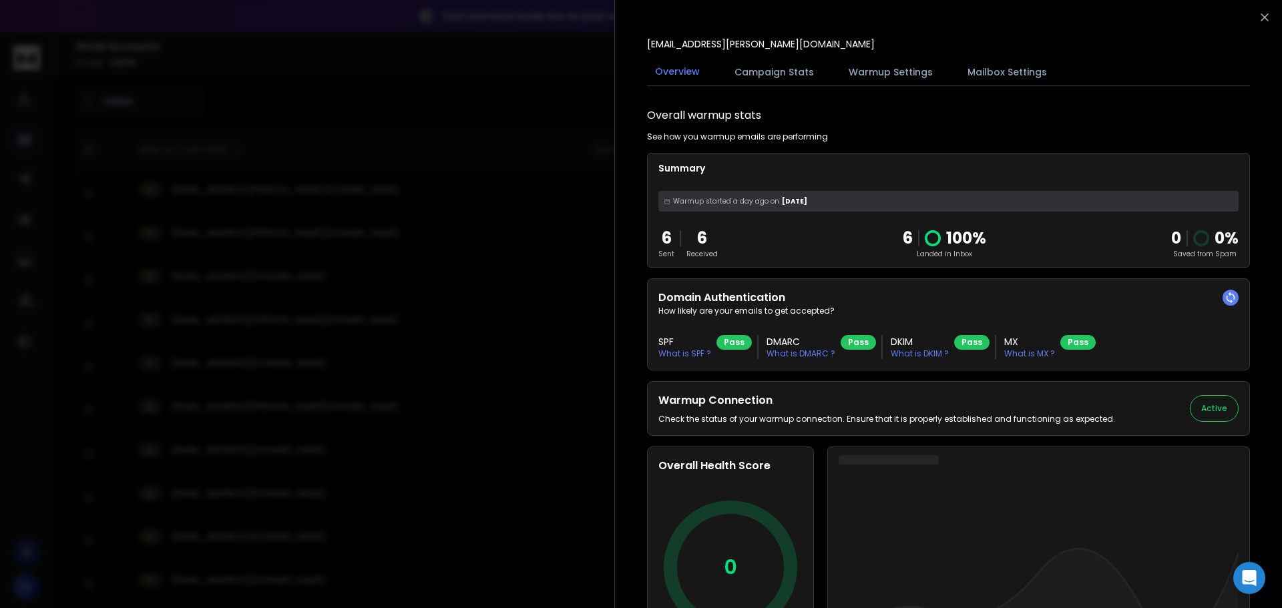
click at [919, 53] on div "anant.handa@meetgroomie.com Overview Campaign Stats Warmup Settings Mailbox Set…" at bounding box center [948, 526] width 635 height 1020
click at [909, 66] on button "Warmup Settings" at bounding box center [890, 71] width 100 height 29
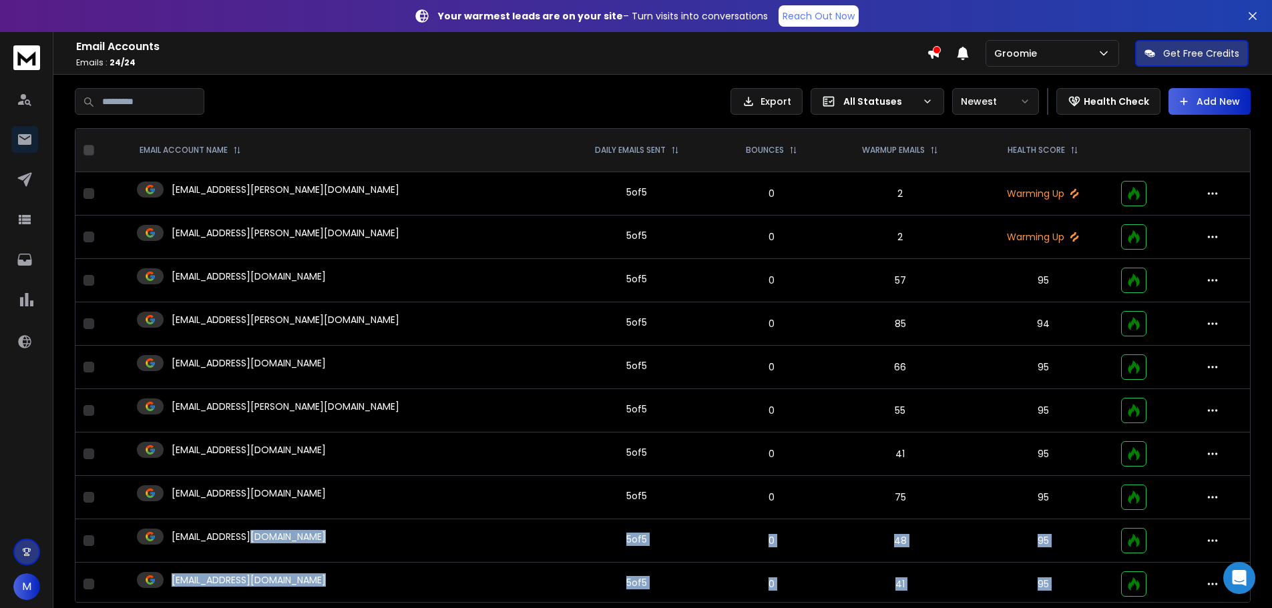
drag, startPoint x: 526, startPoint y: 254, endPoint x: 228, endPoint y: 550, distance: 420.1
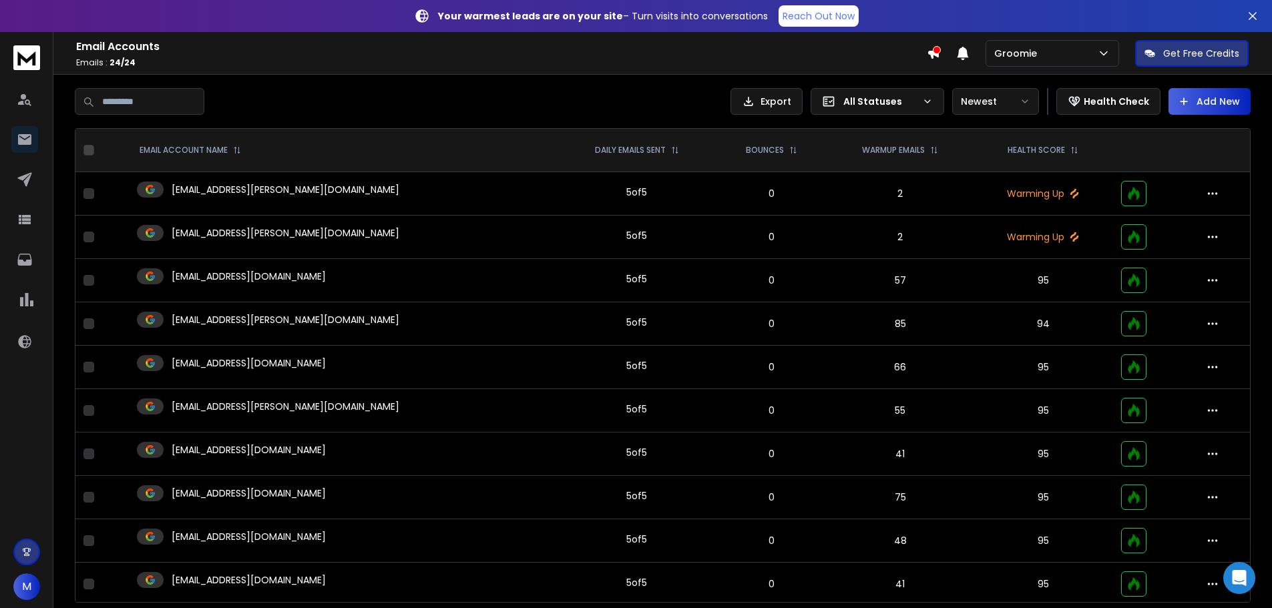
click at [487, 195] on div "anant.handa@meetgroomie.com" at bounding box center [343, 190] width 413 height 16
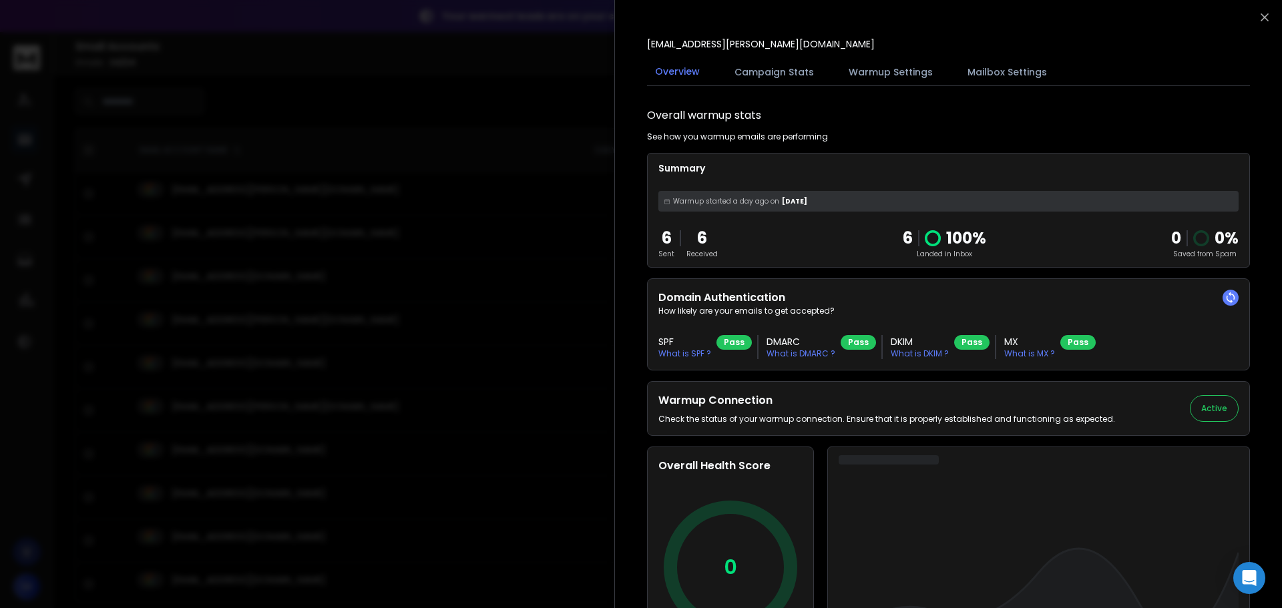
click at [915, 75] on button "Warmup Settings" at bounding box center [890, 71] width 100 height 29
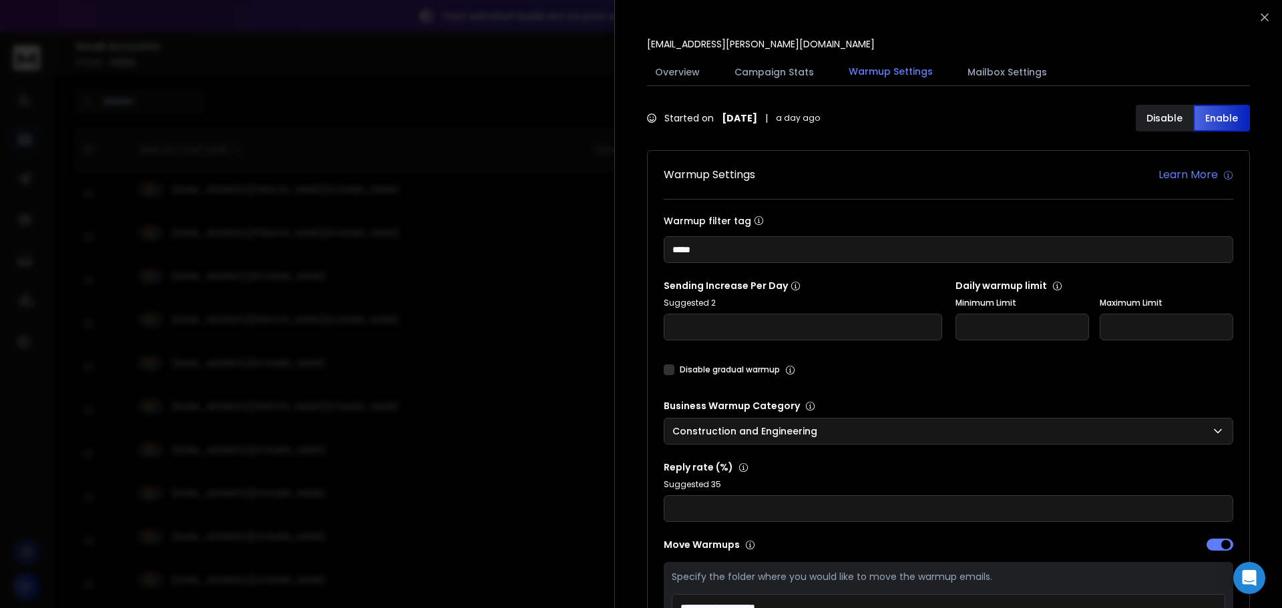
drag, startPoint x: 786, startPoint y: 254, endPoint x: 448, endPoint y: 254, distance: 337.8
click at [448, 254] on body "Your warmest leads are on your site – Turn visits into conversations Reach Out …" at bounding box center [636, 304] width 1272 height 608
click at [700, 254] on input "*****" at bounding box center [948, 249] width 569 height 27
drag, startPoint x: 727, startPoint y: 255, endPoint x: 562, endPoint y: 252, distance: 164.9
click at [562, 252] on body "Your warmest leads are on your site – Turn visits into conversations Reach Out …" at bounding box center [636, 304] width 1272 height 608
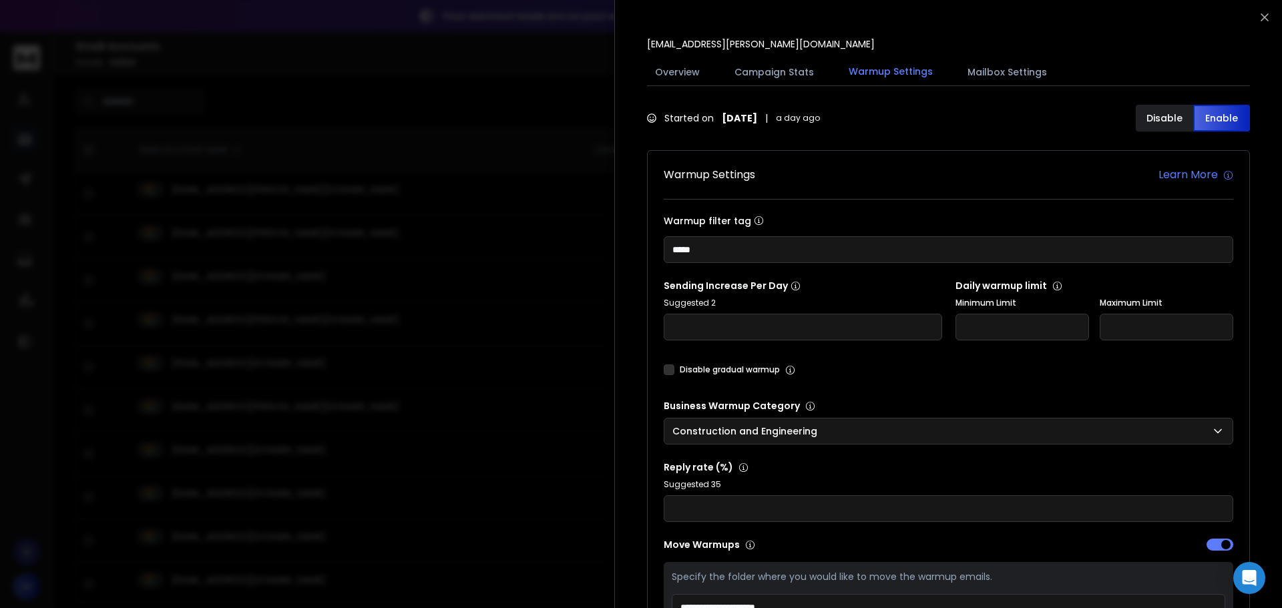
scroll to position [220, 0]
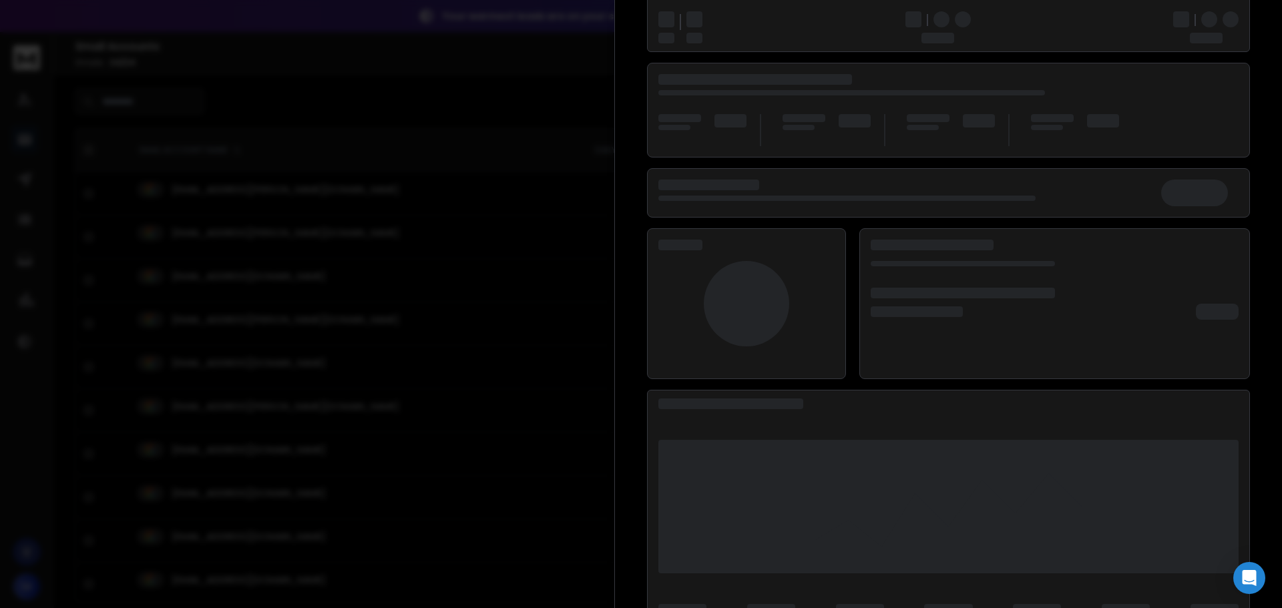
click at [491, 280] on div at bounding box center [641, 304] width 1282 height 608
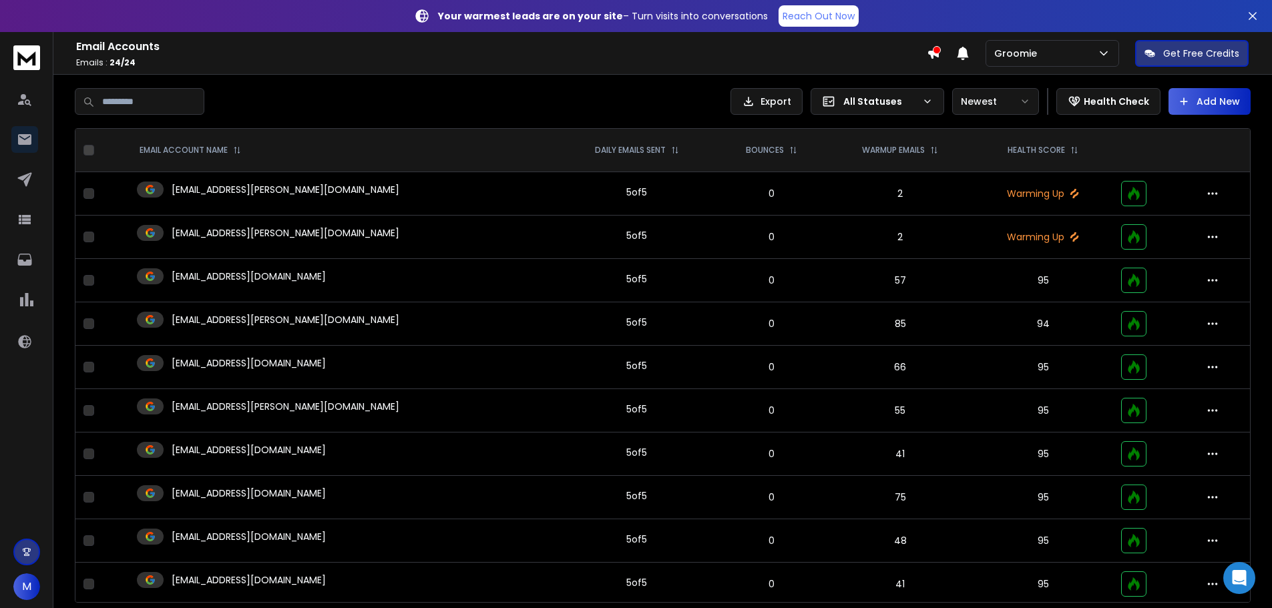
click at [876, 198] on td "2" at bounding box center [899, 193] width 147 height 43
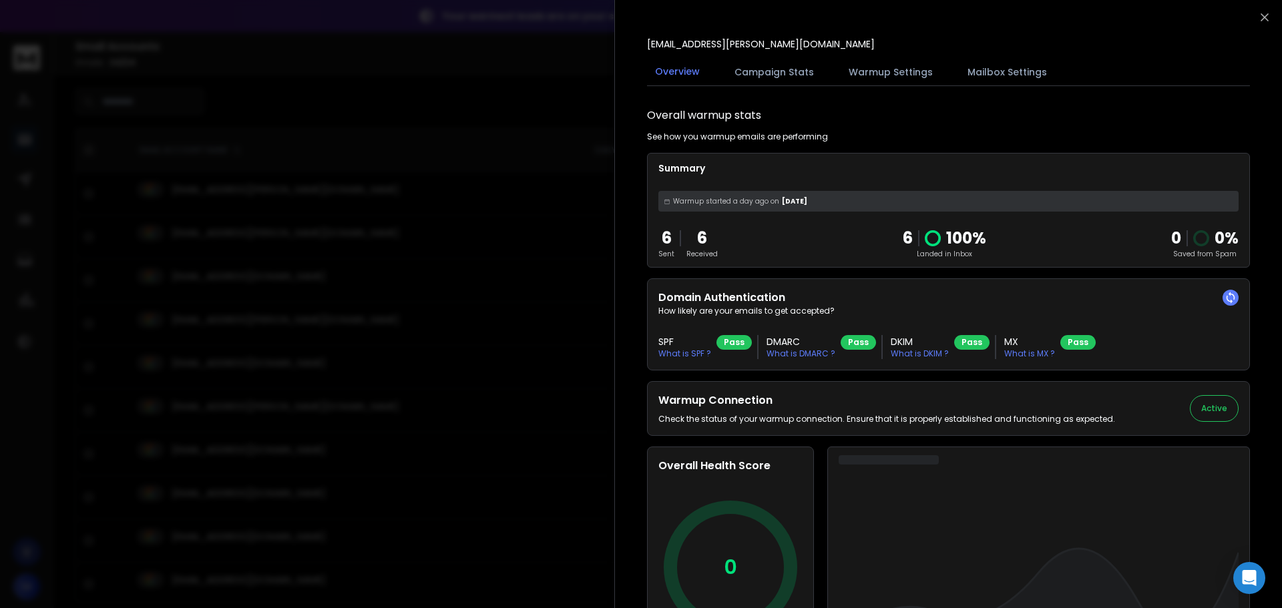
click at [1010, 69] on button "Mailbox Settings" at bounding box center [1006, 71] width 95 height 29
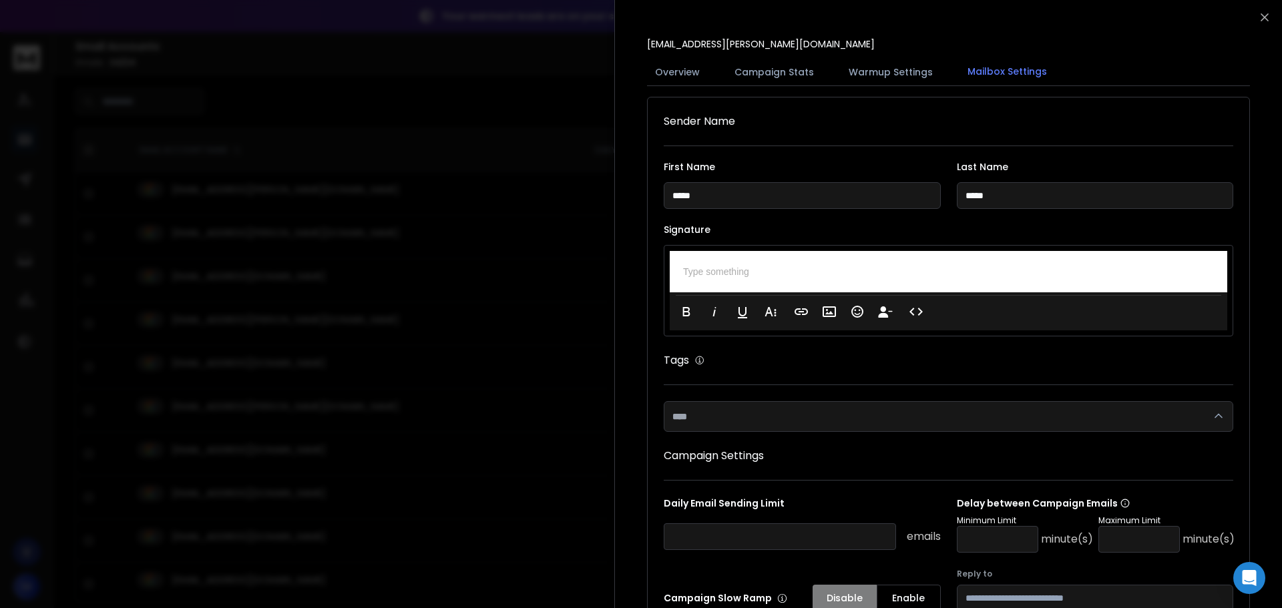
click at [902, 72] on button "Warmup Settings" at bounding box center [890, 71] width 100 height 29
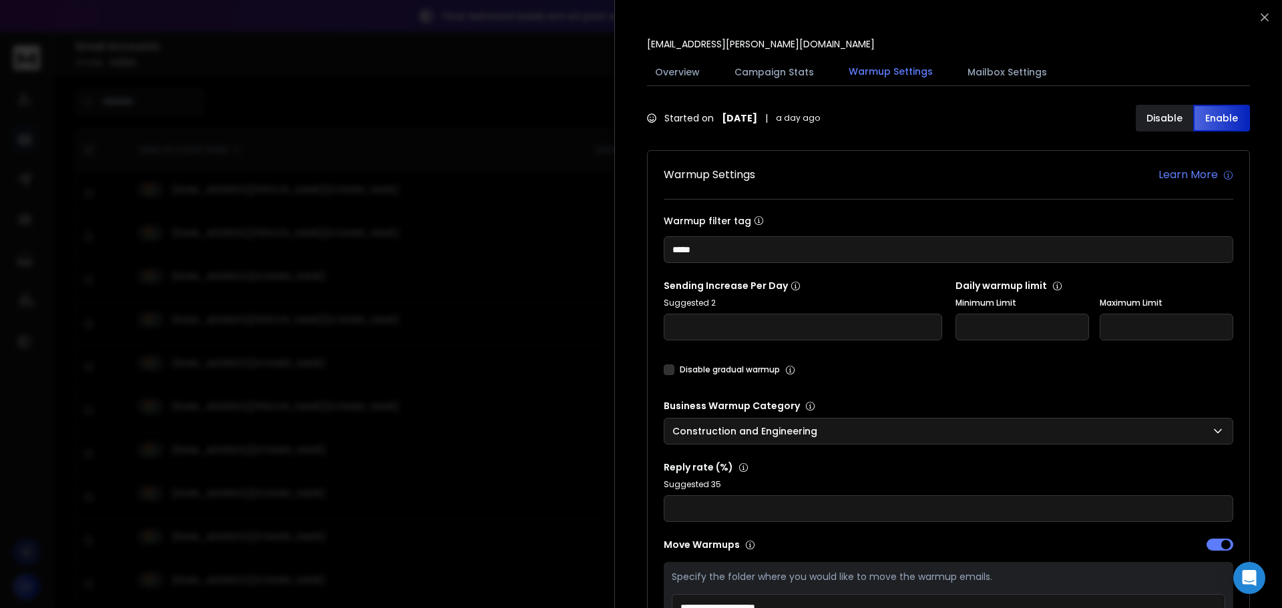
click at [795, 71] on button "Campaign Stats" at bounding box center [773, 71] width 95 height 29
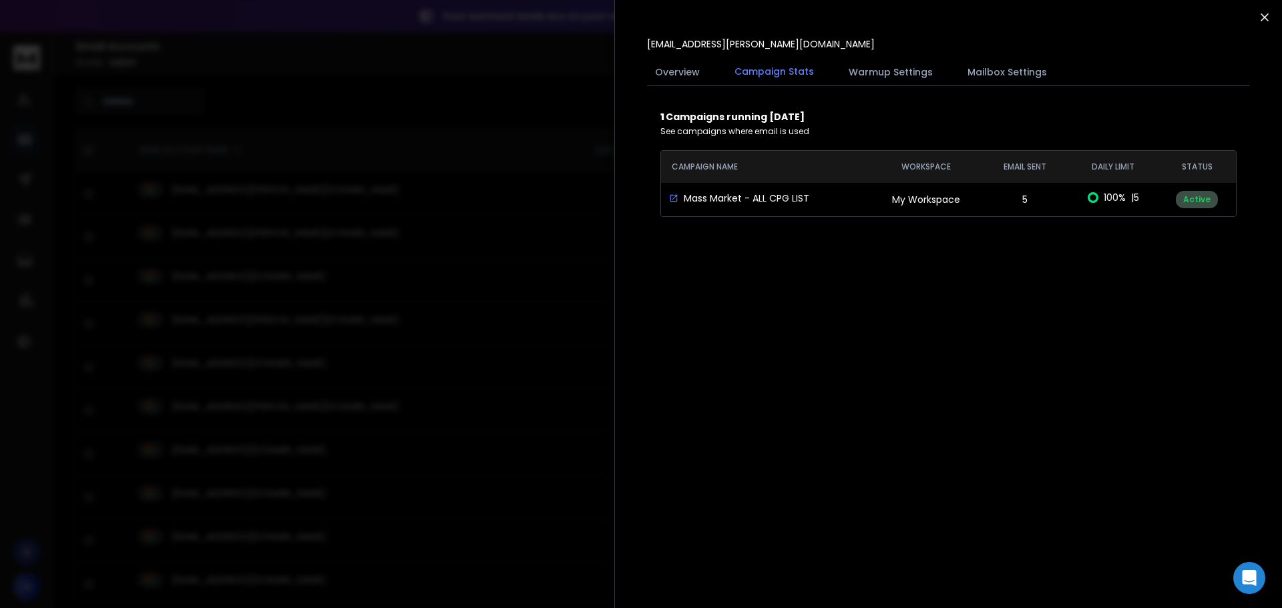
click at [1263, 16] on icon "button" at bounding box center [1264, 17] width 13 height 13
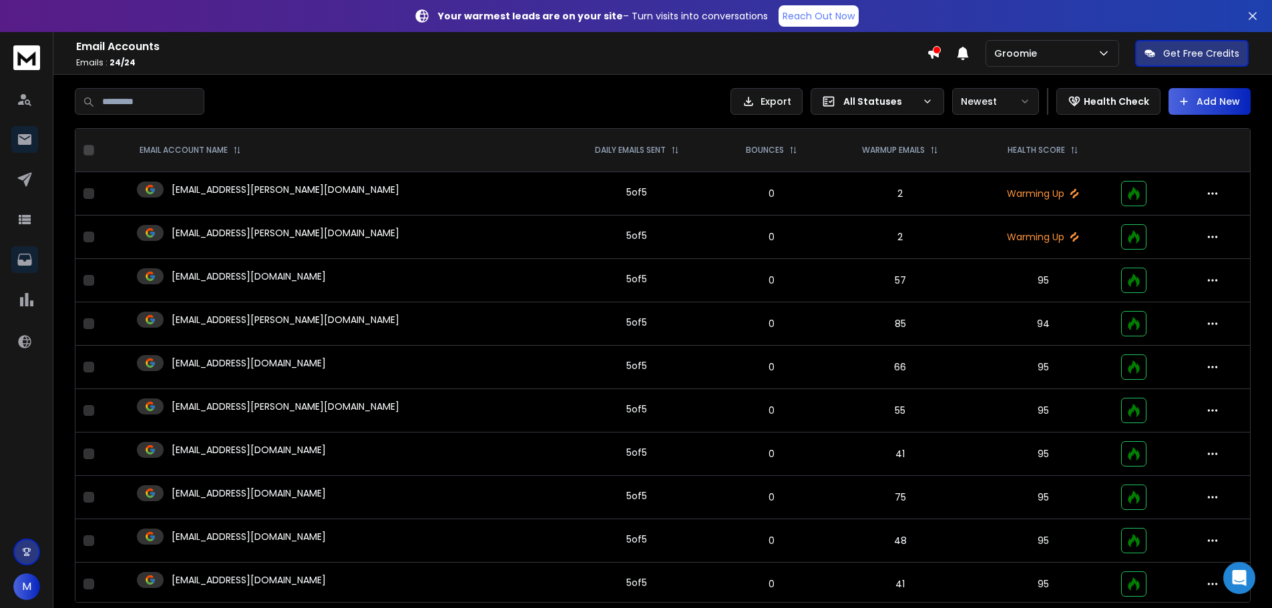
drag, startPoint x: 309, startPoint y: 0, endPoint x: 28, endPoint y: 266, distance: 387.2
click at [29, 266] on icon at bounding box center [25, 260] width 16 height 16
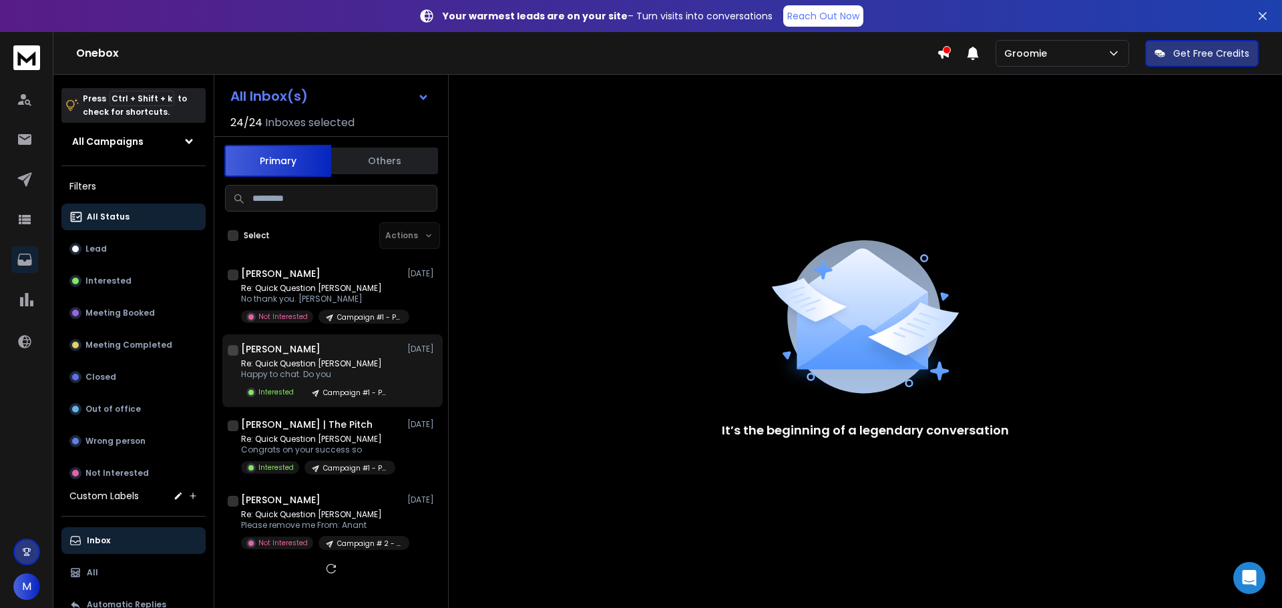
scroll to position [521, 0]
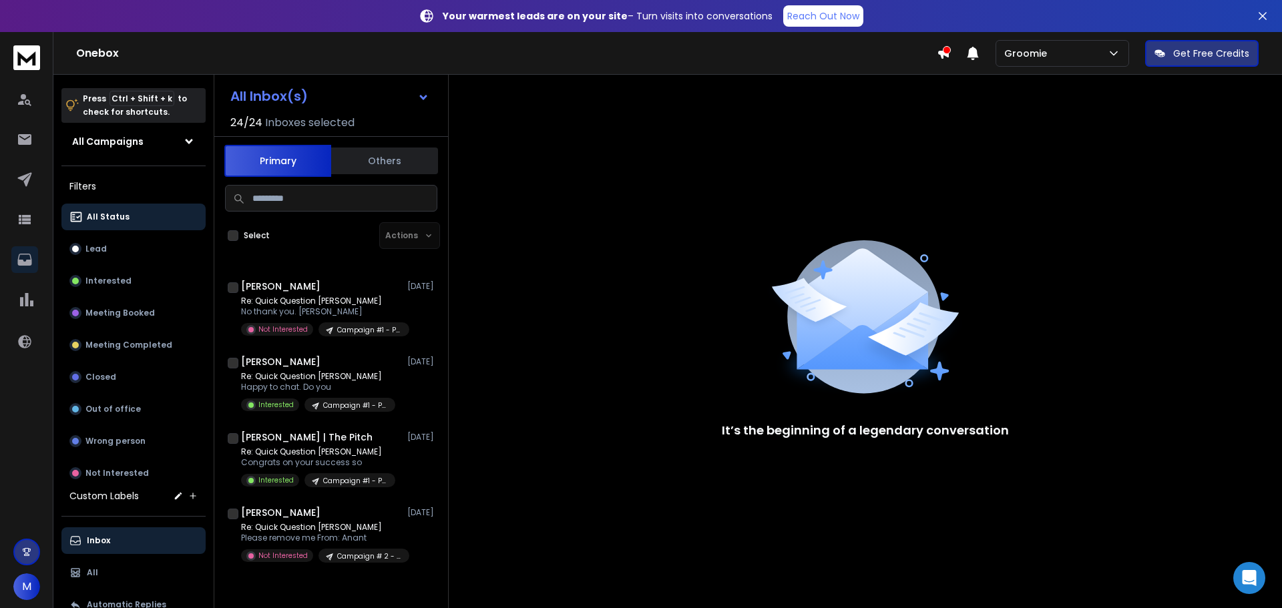
drag, startPoint x: 328, startPoint y: 444, endPoint x: 629, endPoint y: 483, distance: 304.3
click at [635, 483] on div "It’s the beginning of a legendary conversation" at bounding box center [865, 333] width 833 height 517
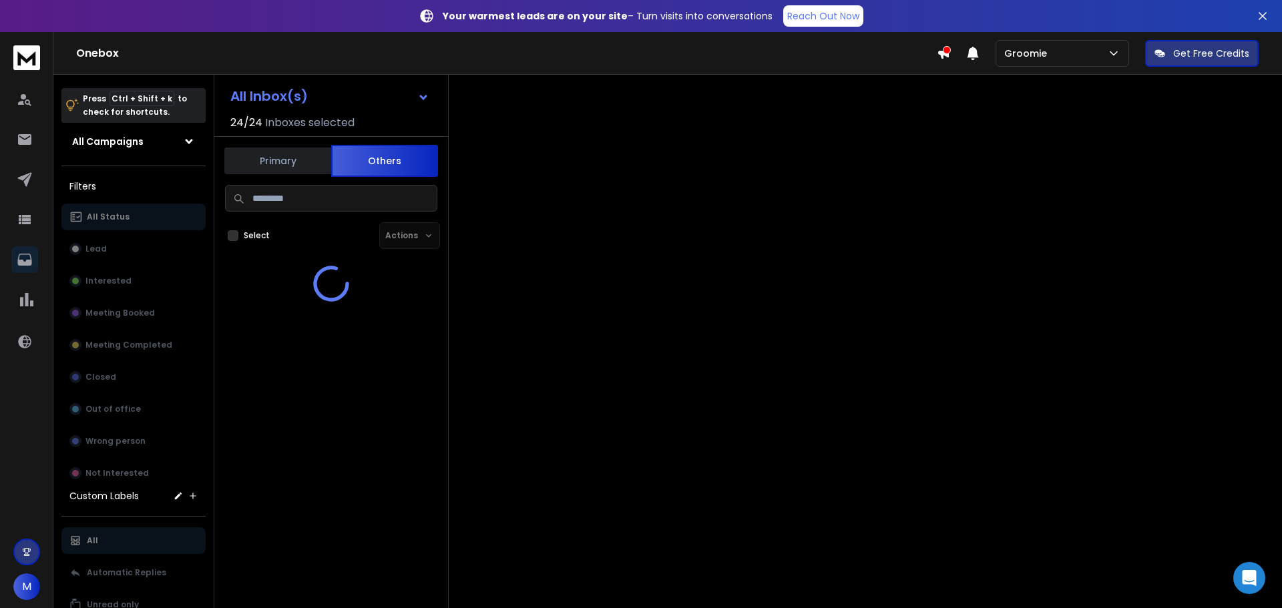
click at [380, 154] on button "Others" at bounding box center [384, 161] width 107 height 32
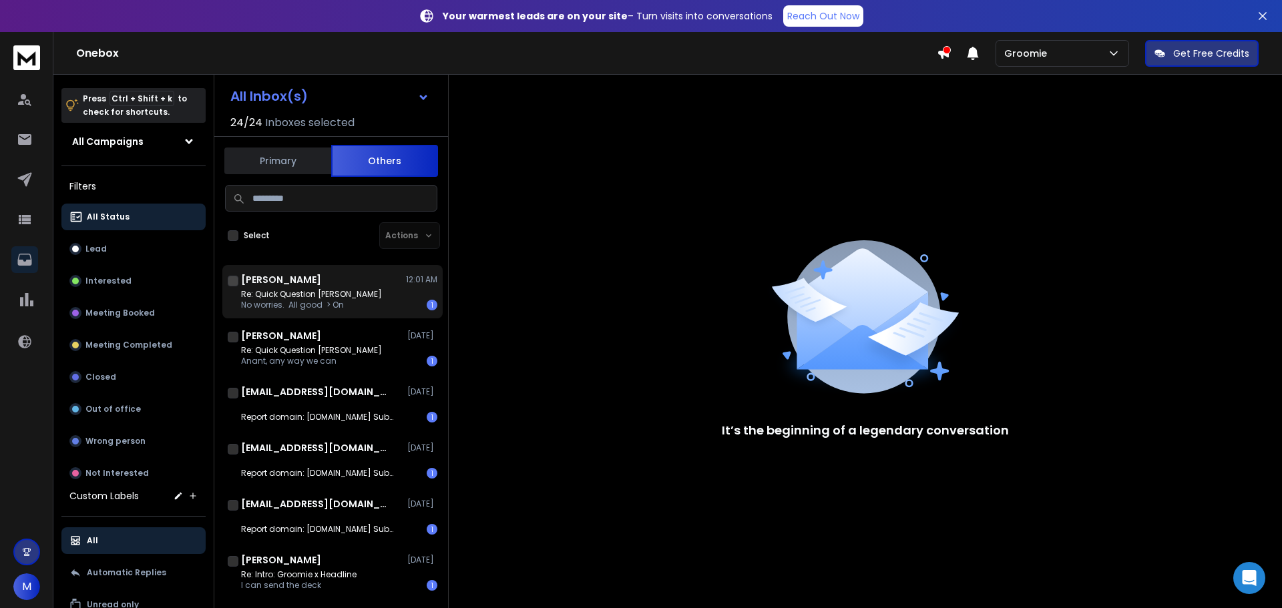
click at [355, 295] on div "Re: Quick Question Brendan No worries. All good > On 1" at bounding box center [339, 299] width 196 height 21
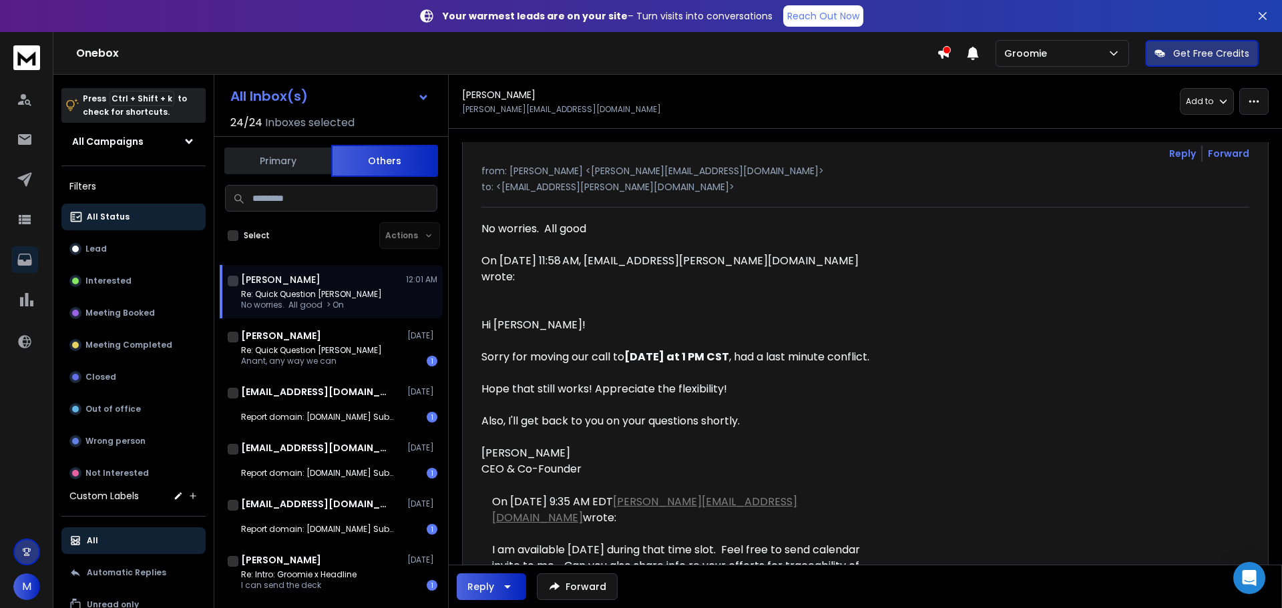
scroll to position [134, 0]
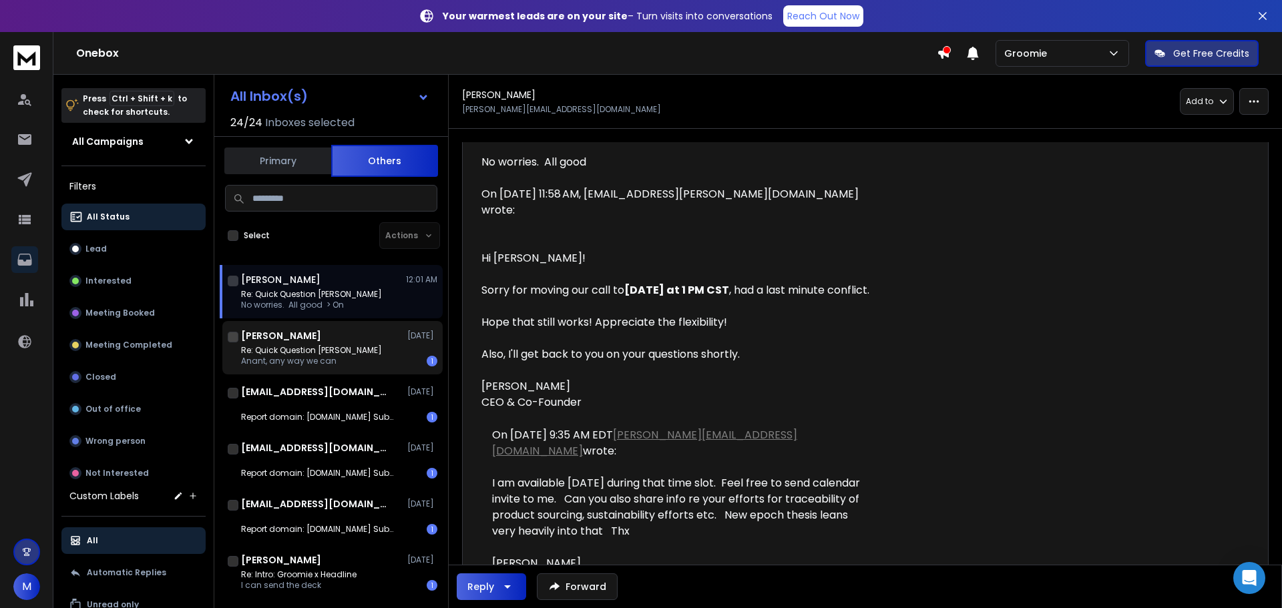
click at [334, 351] on p "Re: Quick Question Brendan" at bounding box center [311, 350] width 141 height 11
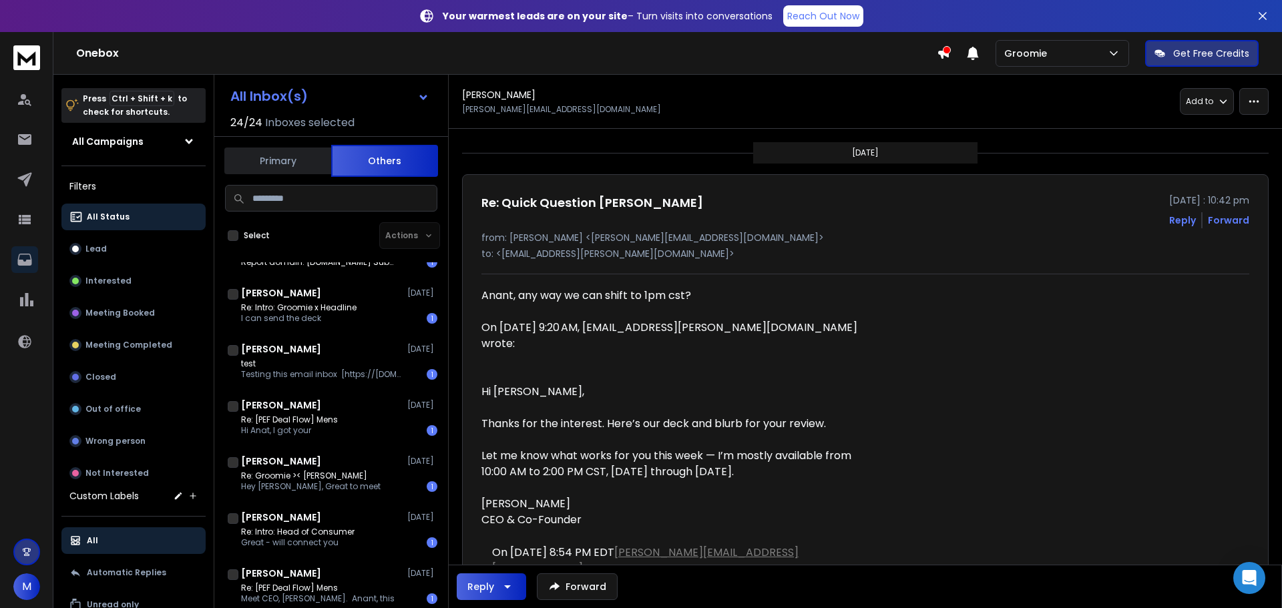
scroll to position [0, 0]
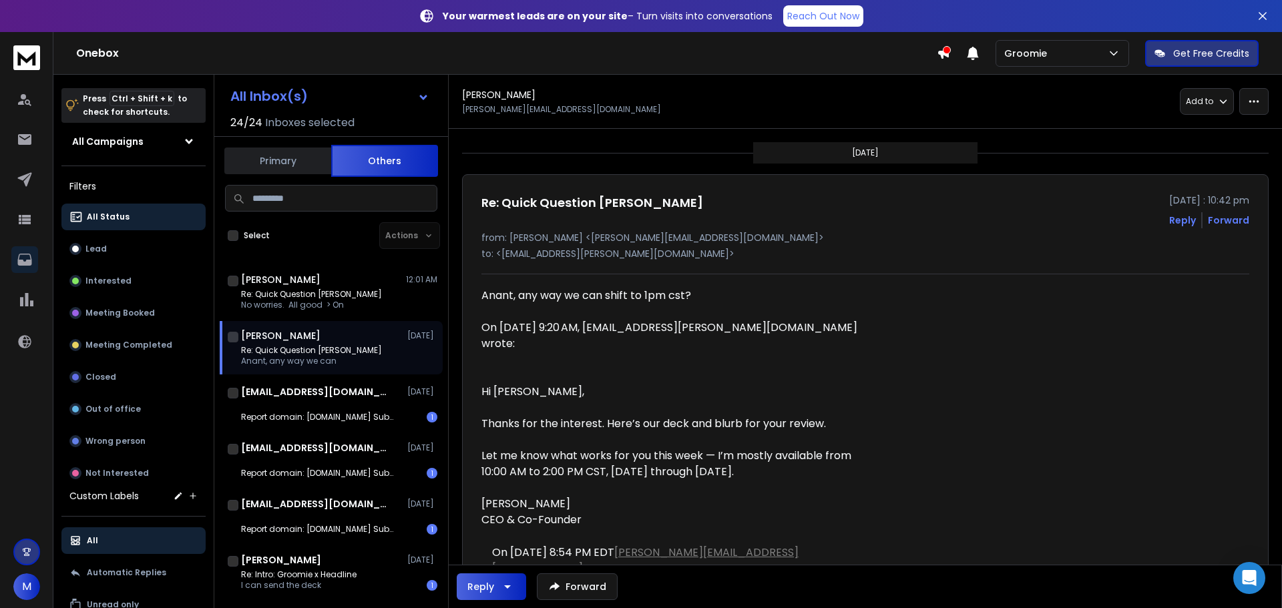
click at [272, 148] on button "Primary" at bounding box center [277, 160] width 107 height 29
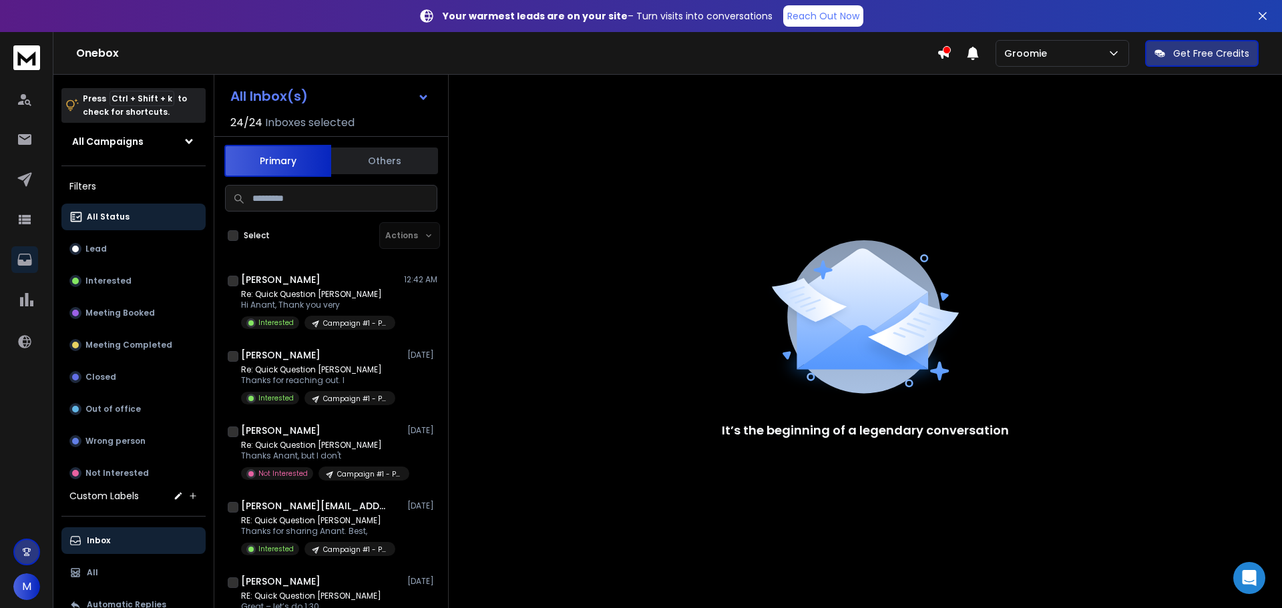
click at [1188, 57] on p "Get Free Credits" at bounding box center [1211, 53] width 76 height 13
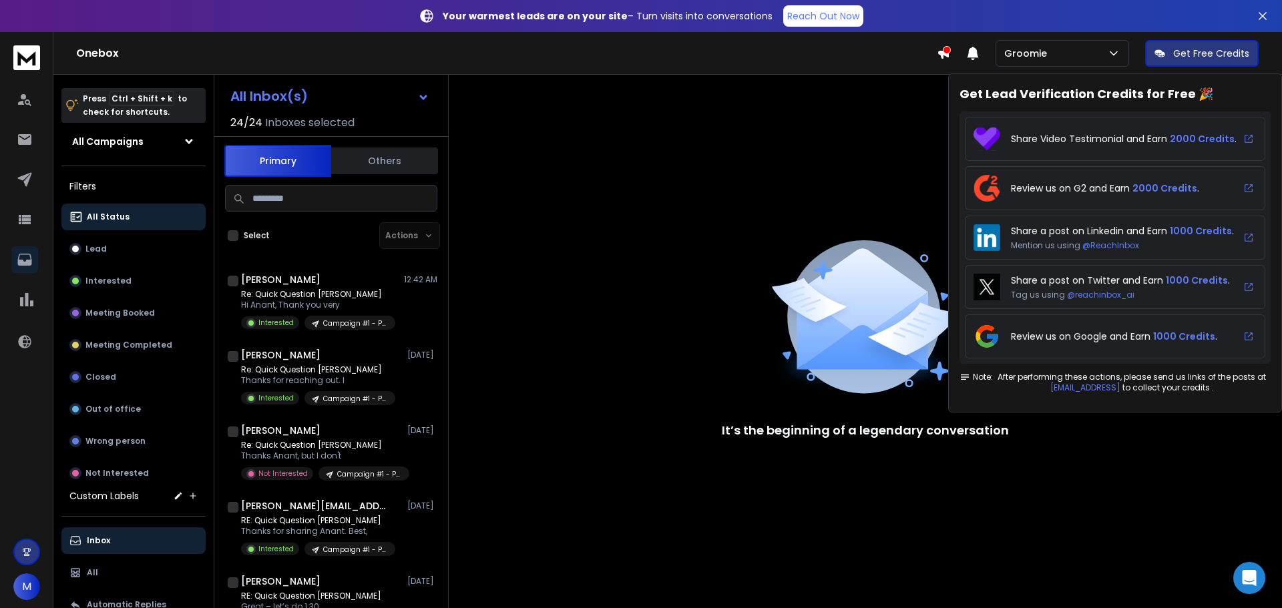
click at [805, 54] on h1 "Onebox" at bounding box center [506, 53] width 860 height 16
